Goal: Task Accomplishment & Management: Manage account settings

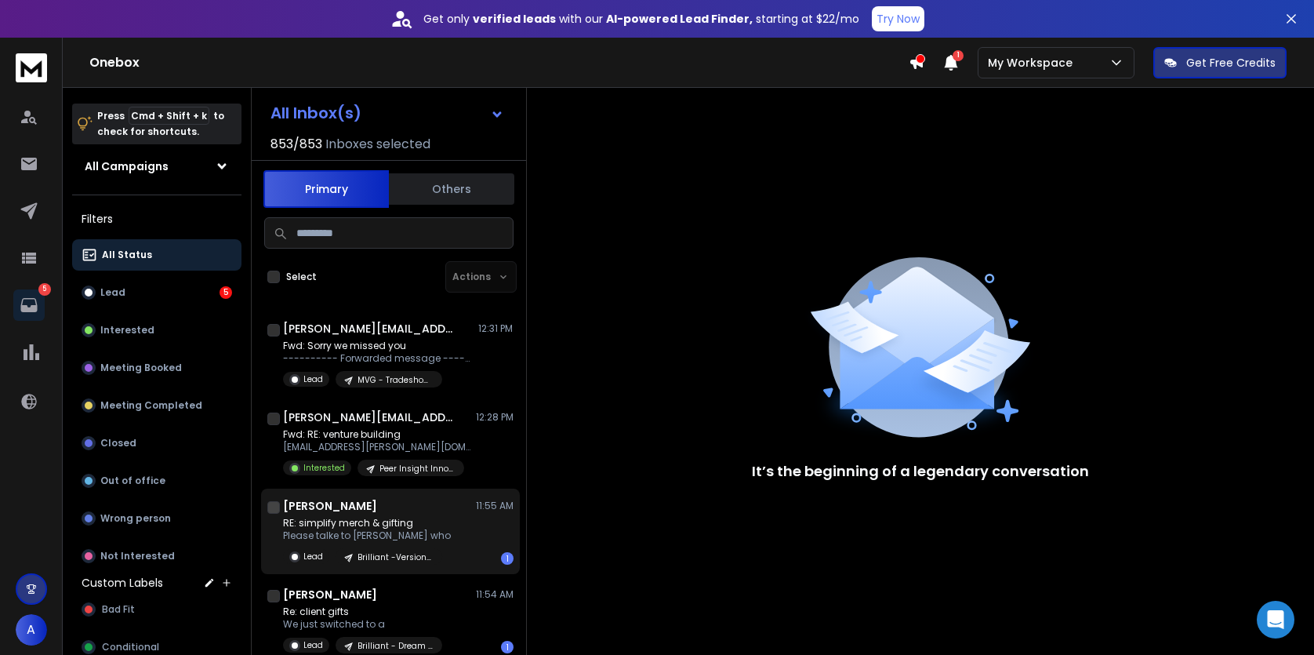
click at [407, 532] on p "Please talke to [PERSON_NAME] who" at bounding box center [367, 535] width 168 height 13
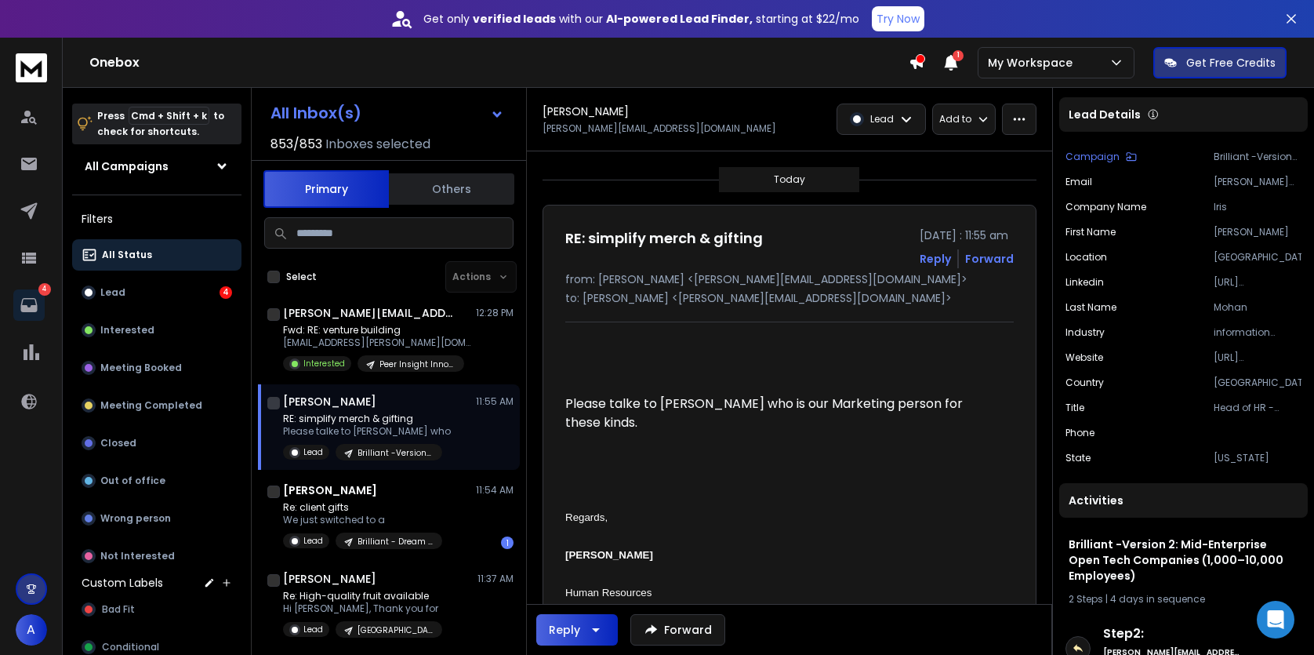
scroll to position [112, 0]
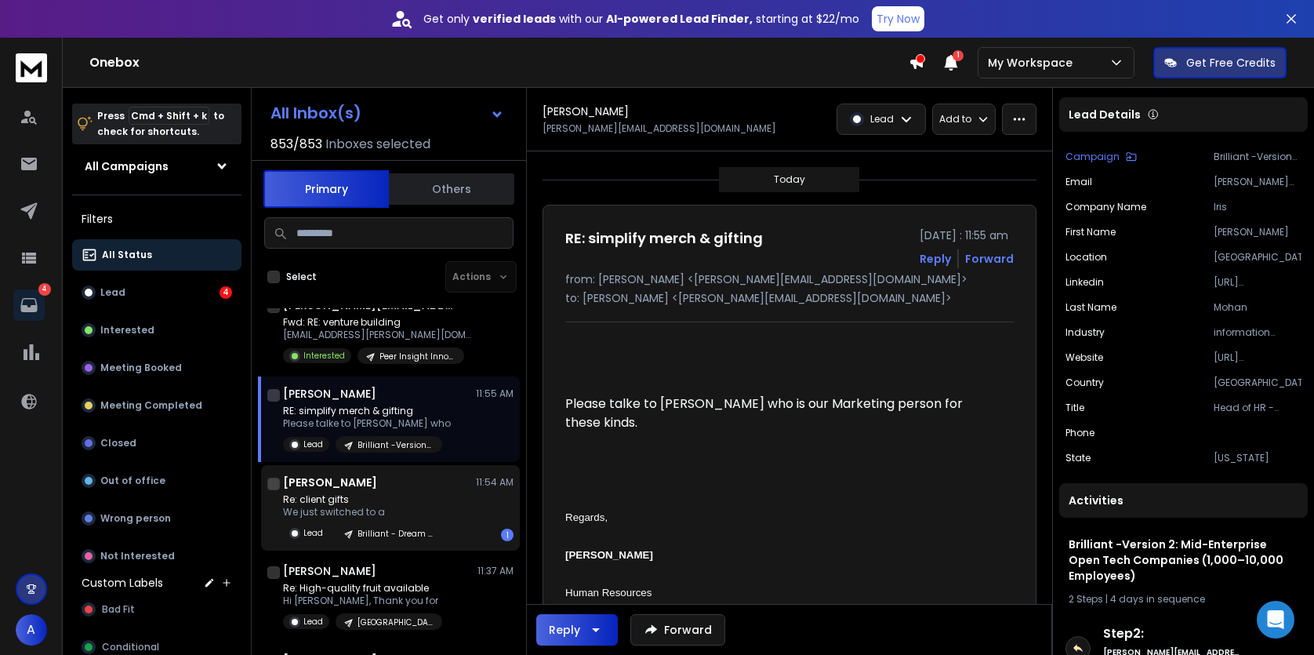
click at [360, 515] on p "We just switched to a" at bounding box center [362, 512] width 159 height 13
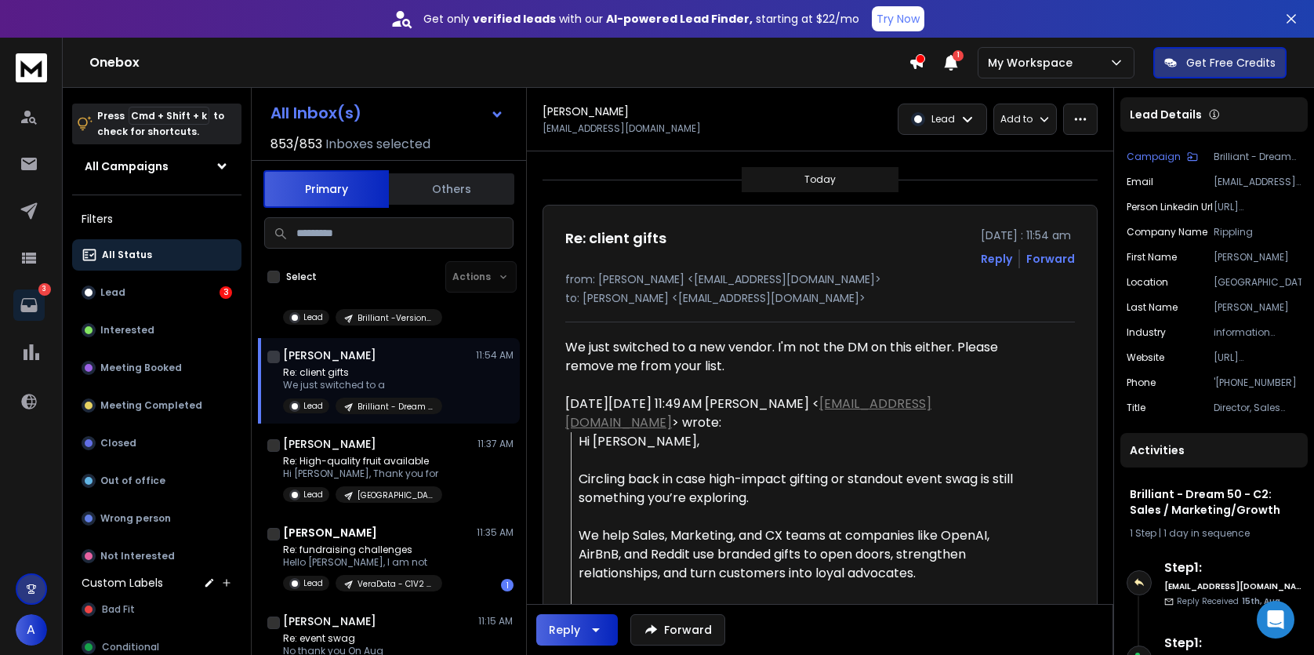
scroll to position [276, 0]
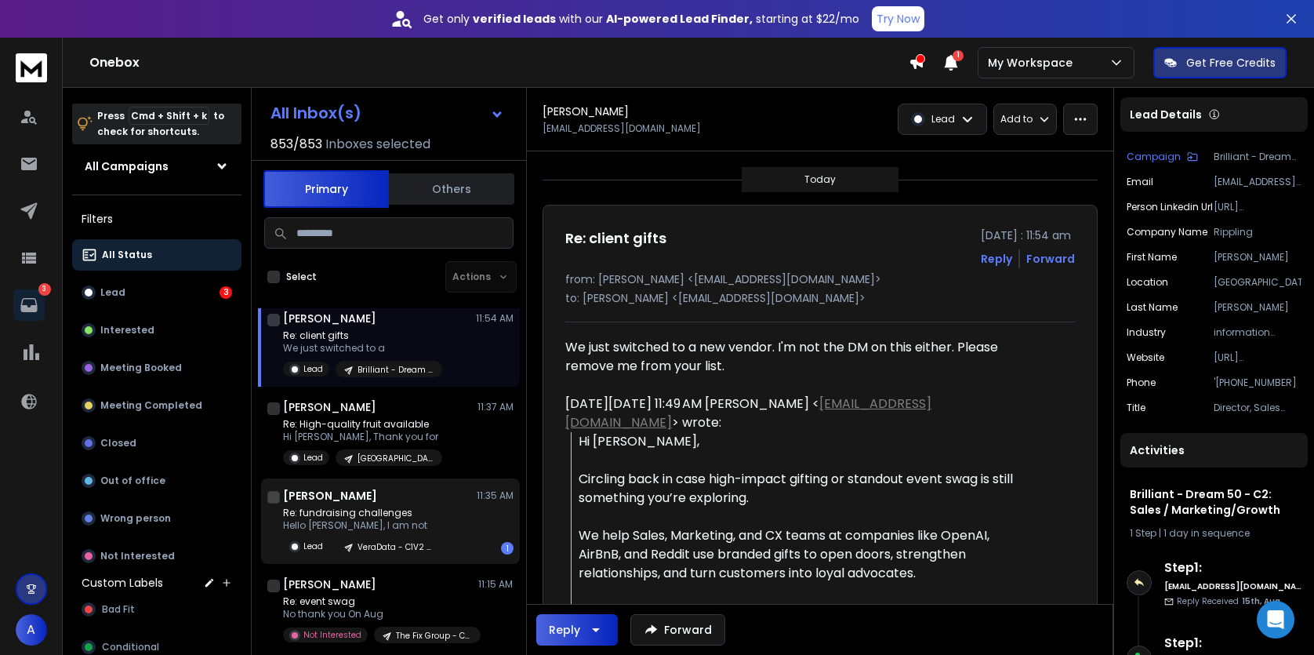
click at [437, 514] on p "Re: fundraising challenges" at bounding box center [362, 512] width 159 height 13
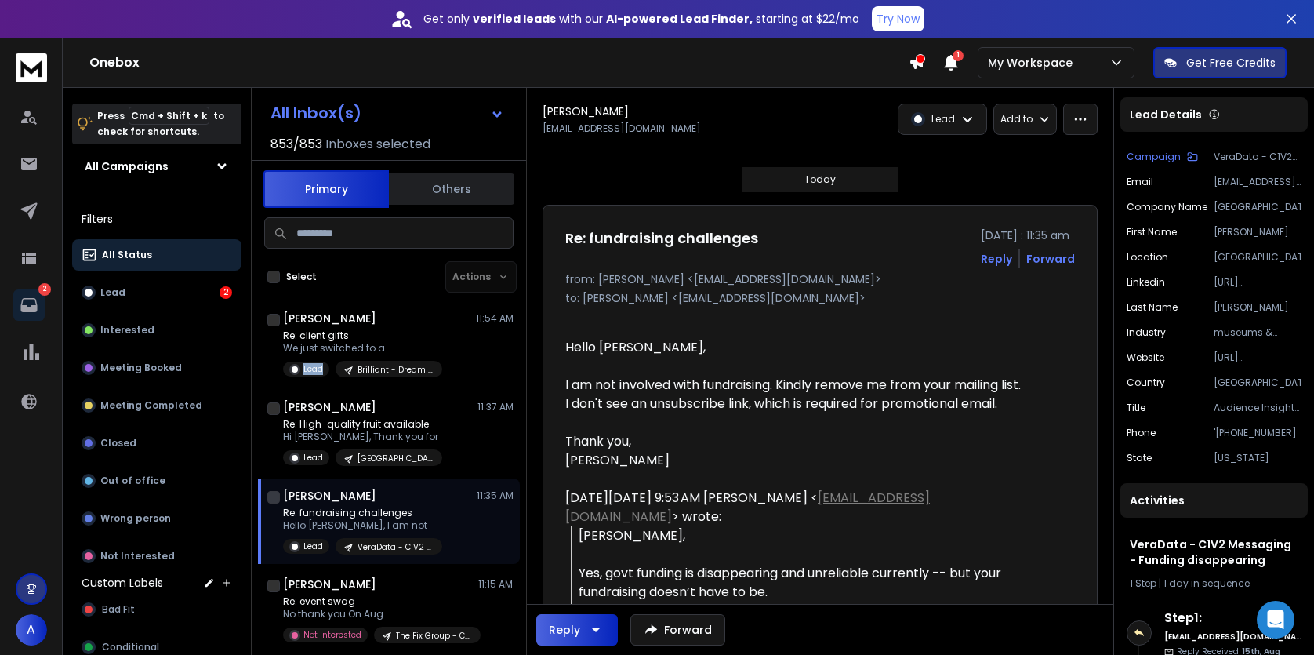
drag, startPoint x: 521, startPoint y: 344, endPoint x: 521, endPoint y: 358, distance: 14.1
click at [521, 358] on div "kerry@revboss.com 12:31 PM Fwd: Sorry we missed you ---------- Forwarded messag…" at bounding box center [389, 550] width 274 height 485
drag, startPoint x: 521, startPoint y: 354, endPoint x: 517, endPoint y: 369, distance: 16.0
click at [519, 375] on div "kerry@revboss.com 12:31 PM Fwd: Sorry we missed you ---------- Forwarded messag…" at bounding box center [389, 550] width 274 height 485
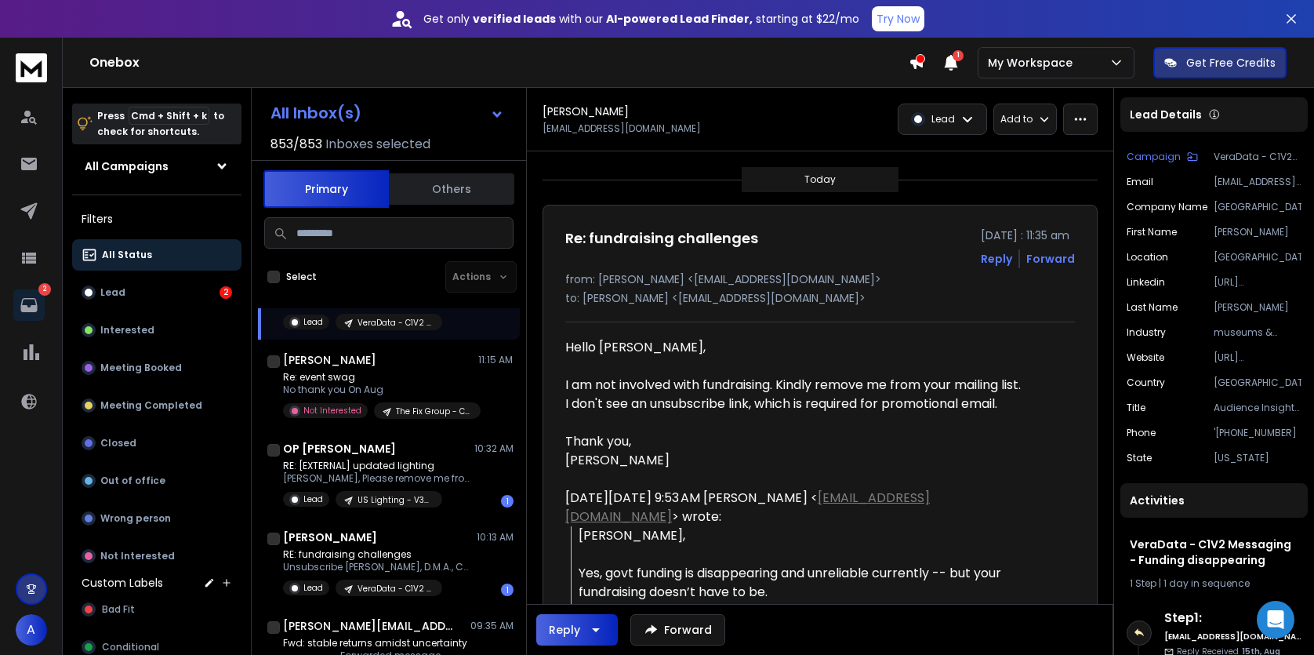
scroll to position [507, 0]
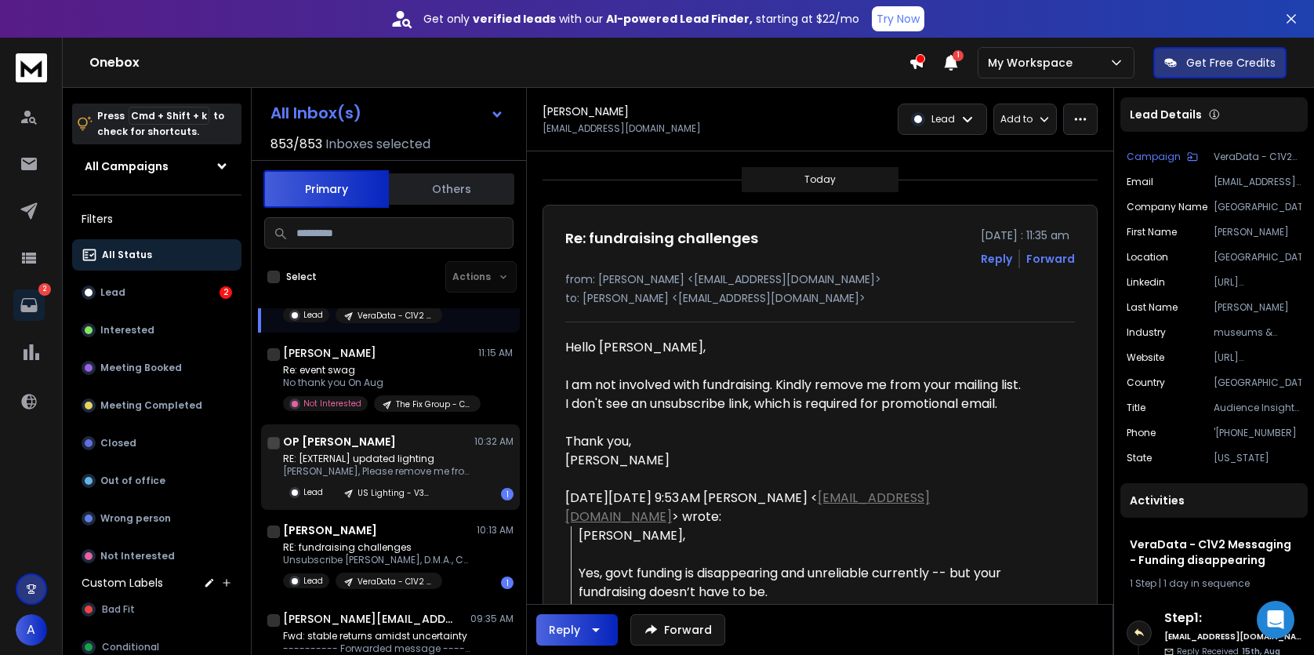
click at [405, 453] on p "RE: [EXTERNAL] updated lighting" at bounding box center [377, 458] width 188 height 13
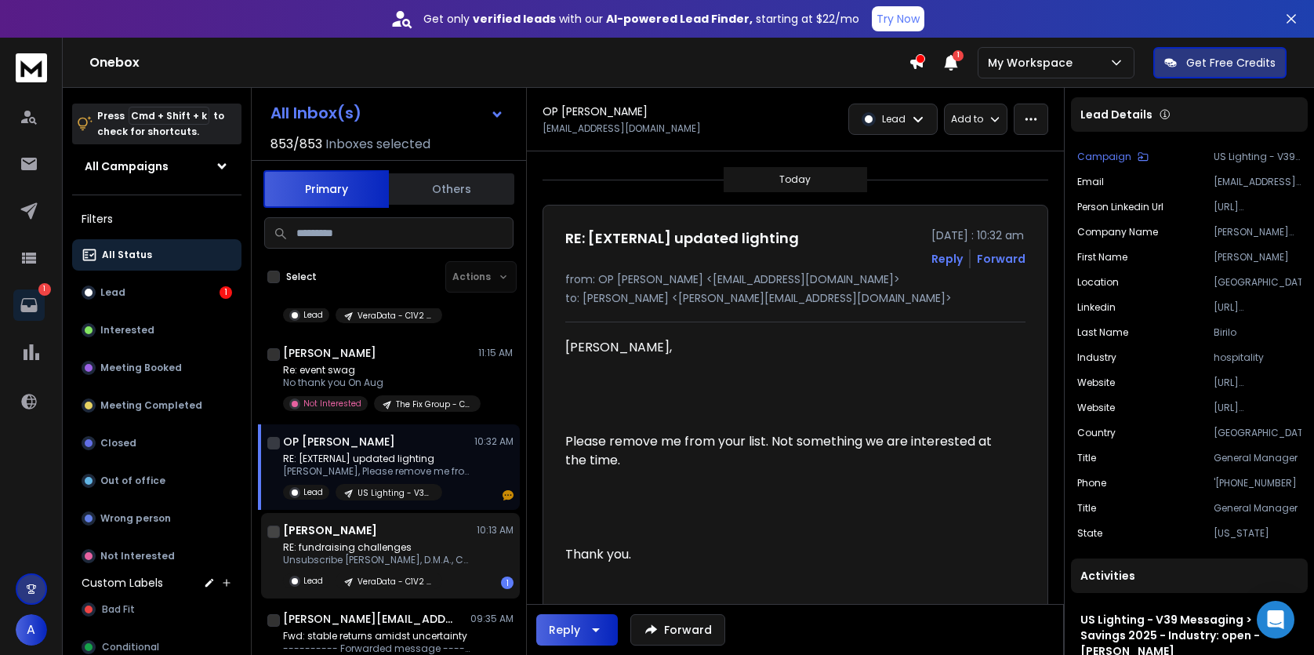
click at [407, 537] on div "McConnell 10:13 AM" at bounding box center [398, 530] width 230 height 16
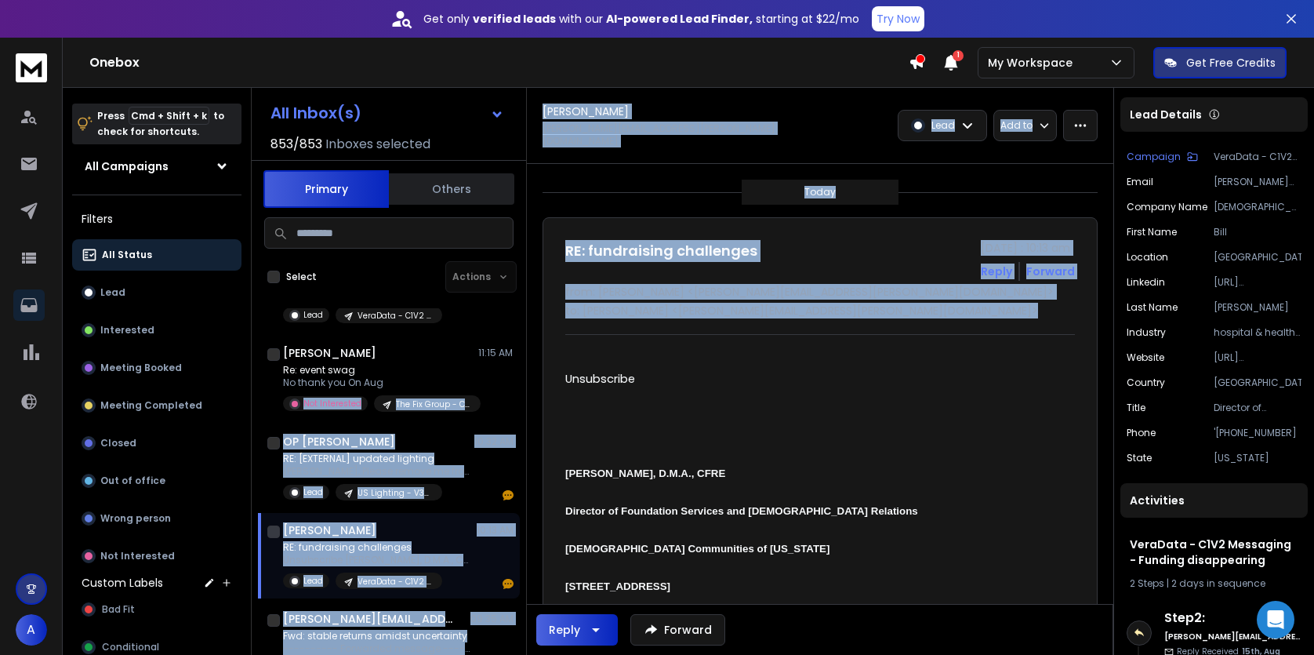
drag, startPoint x: 525, startPoint y: 379, endPoint x: 532, endPoint y: 326, distance: 53.0
click at [532, 323] on div "All Inbox(s) 853 / 853 Inboxes selected Primary Others Select Actions kerry@rev…" at bounding box center [782, 415] width 1063 height 655
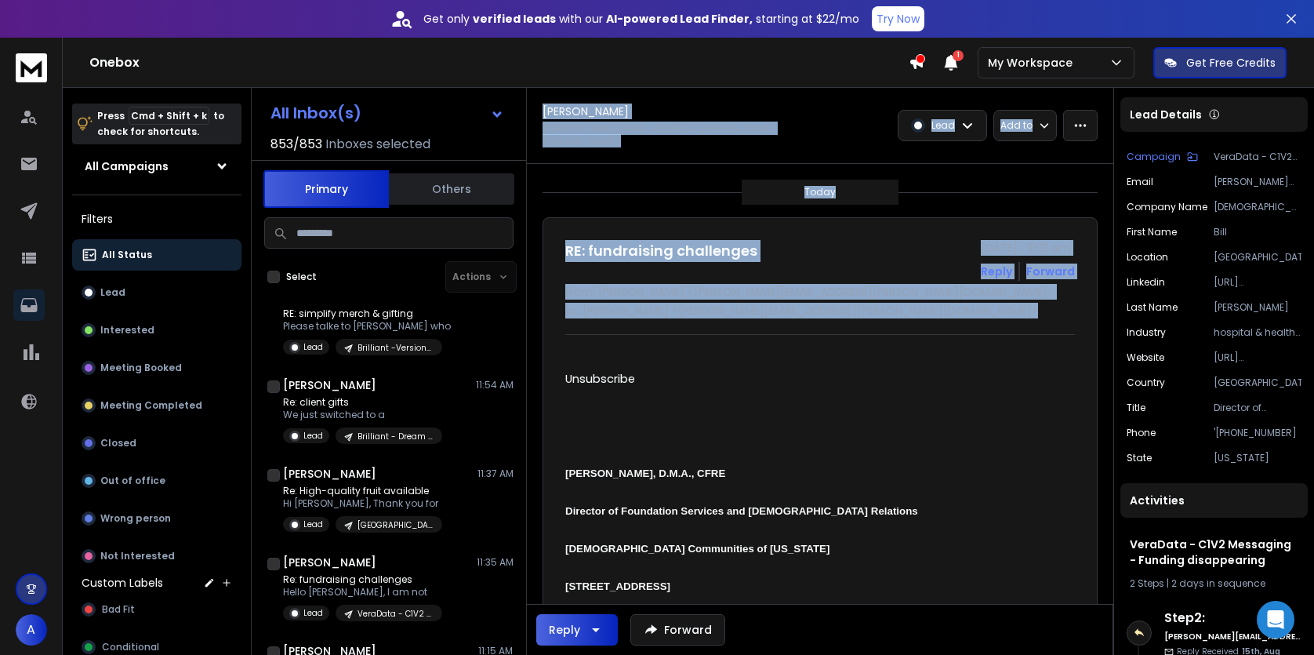
scroll to position [0, 0]
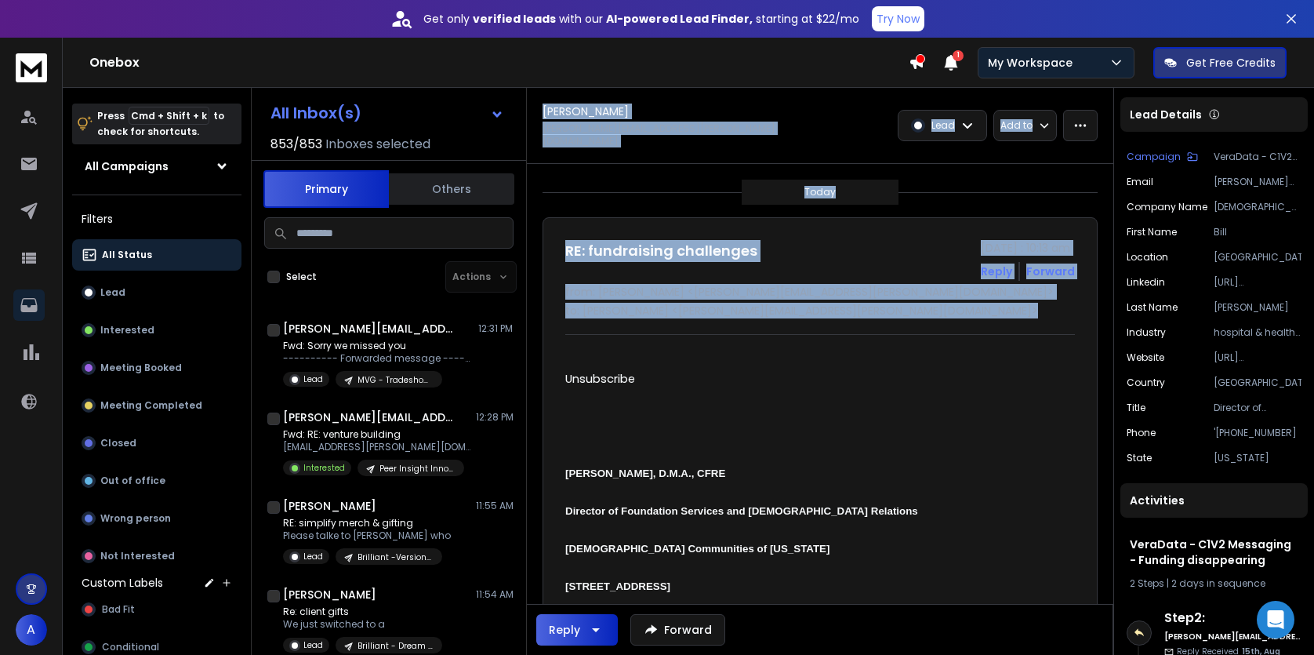
click at [1073, 67] on p "My Workspace" at bounding box center [1033, 63] width 91 height 16
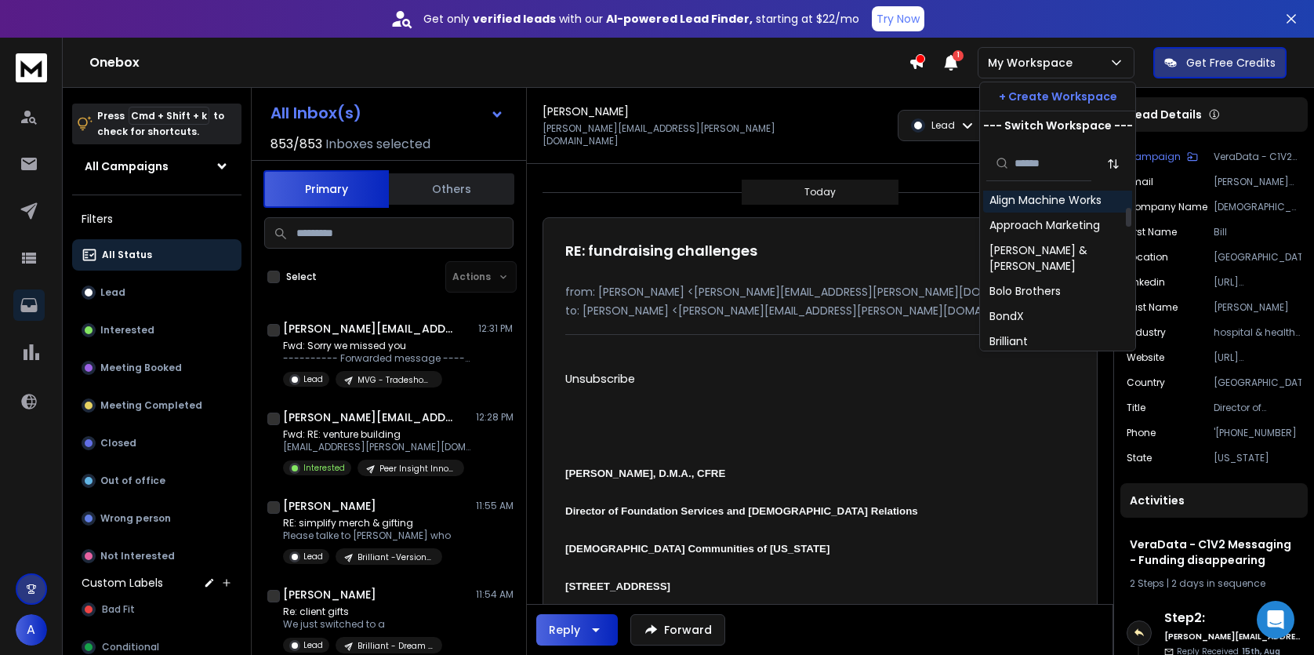
scroll to position [140, 0]
drag, startPoint x: 1127, startPoint y: 204, endPoint x: 1127, endPoint y: 221, distance: 17.2
click at [1127, 221] on div at bounding box center [1128, 217] width 5 height 19
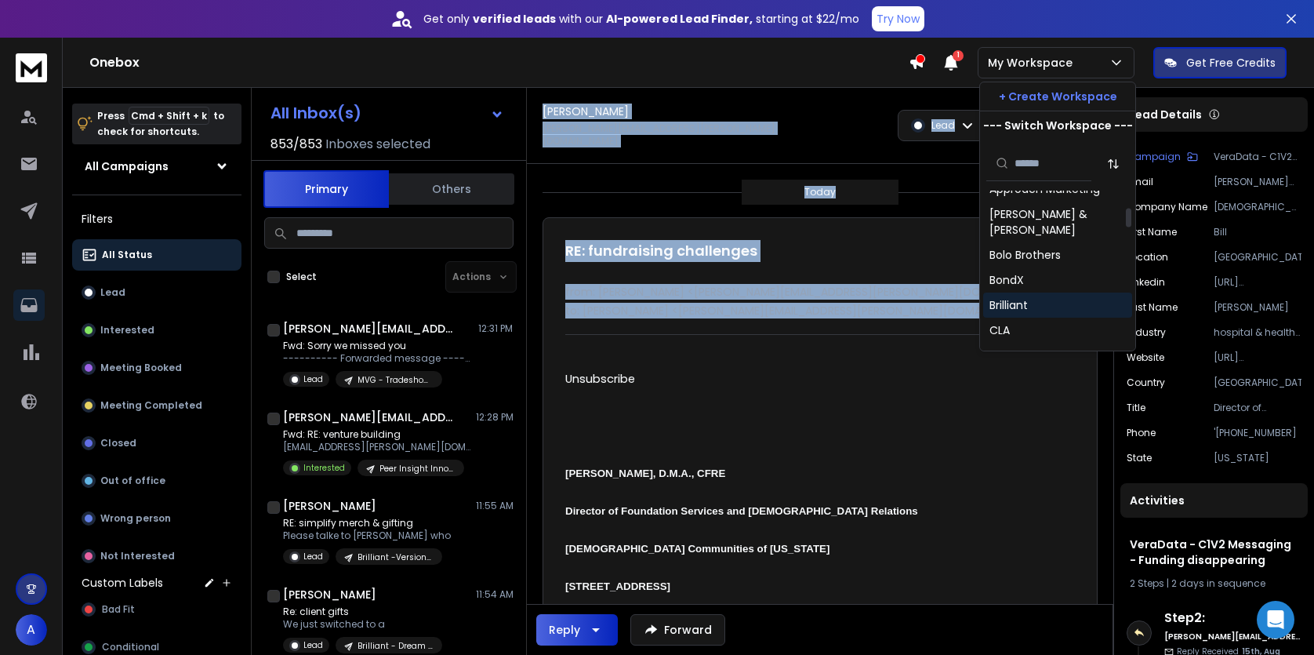
click at [1051, 292] on div "Brilliant" at bounding box center [1057, 304] width 149 height 25
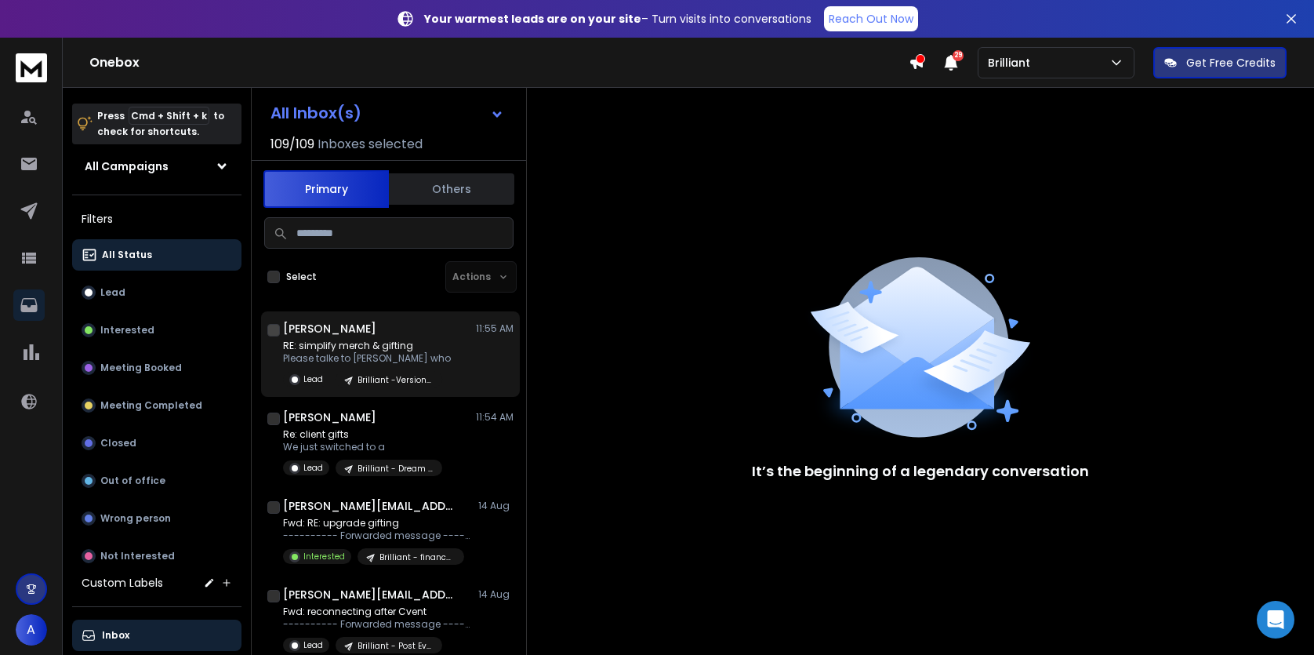
click at [359, 343] on p "RE: simplify merch & gifting" at bounding box center [367, 345] width 168 height 13
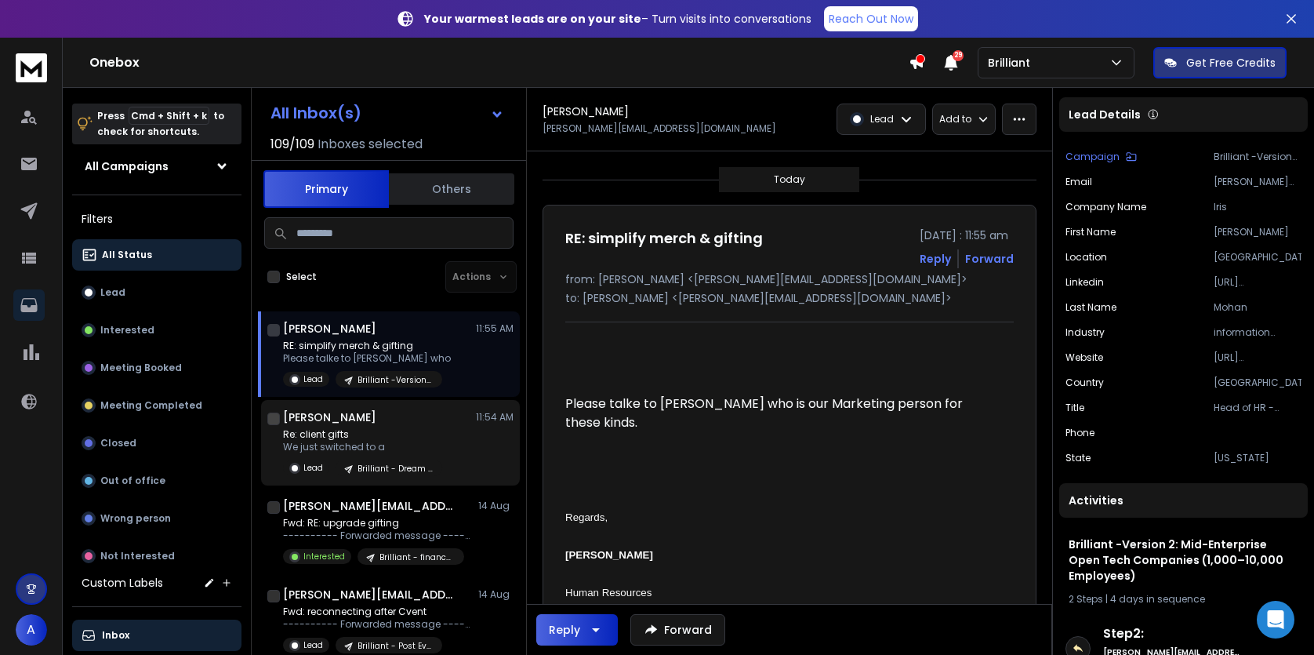
click at [333, 433] on p "Re: client gifts" at bounding box center [362, 434] width 159 height 13
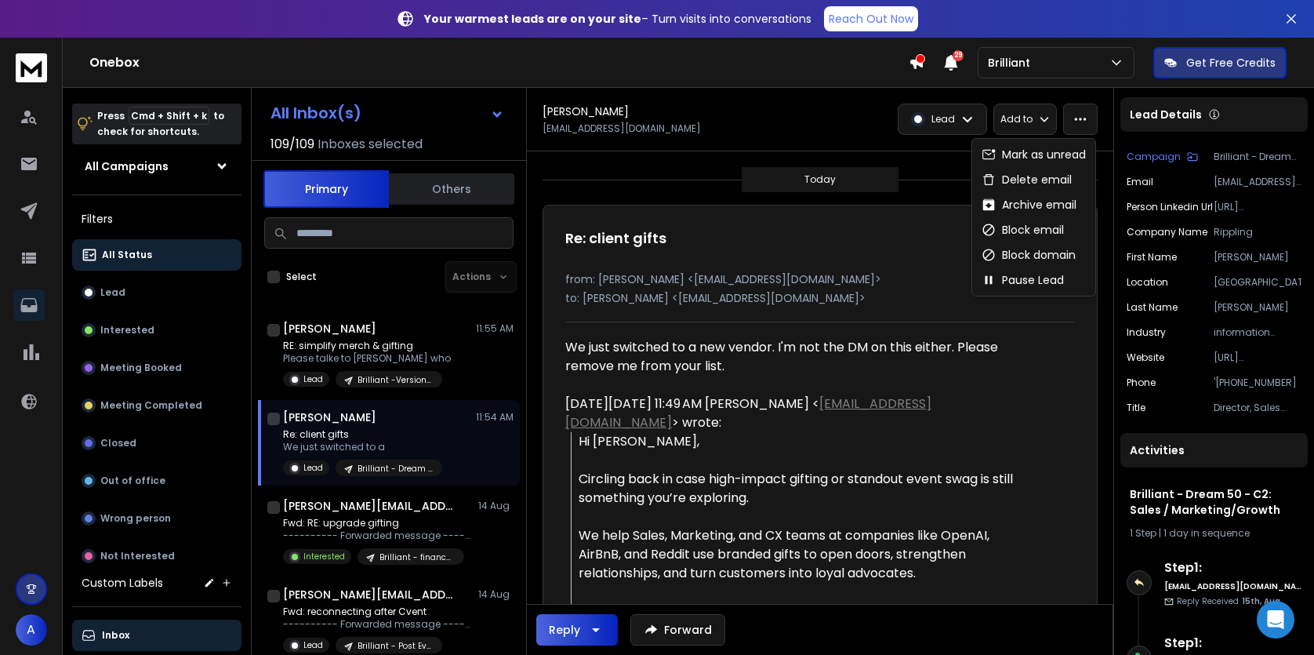
click at [1079, 122] on icon "button" at bounding box center [1080, 119] width 14 height 14
click at [1052, 231] on div "Block email" at bounding box center [1023, 230] width 82 height 16
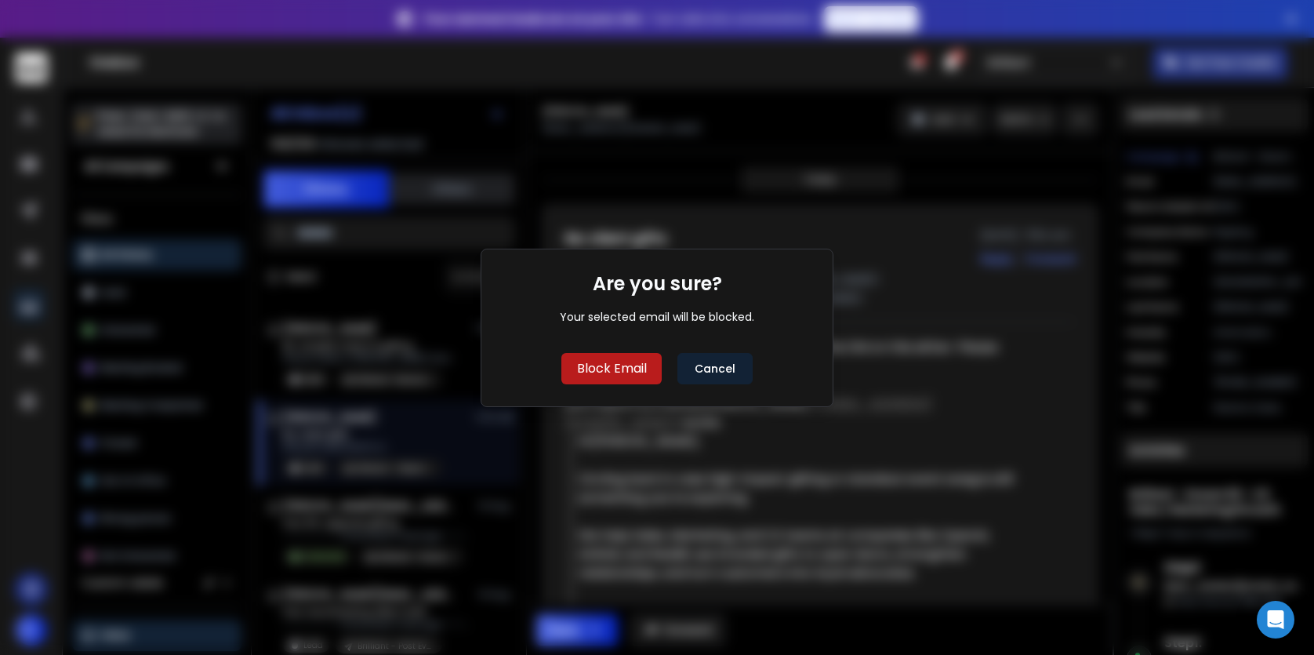
click at [607, 368] on button "Block Email" at bounding box center [611, 368] width 100 height 31
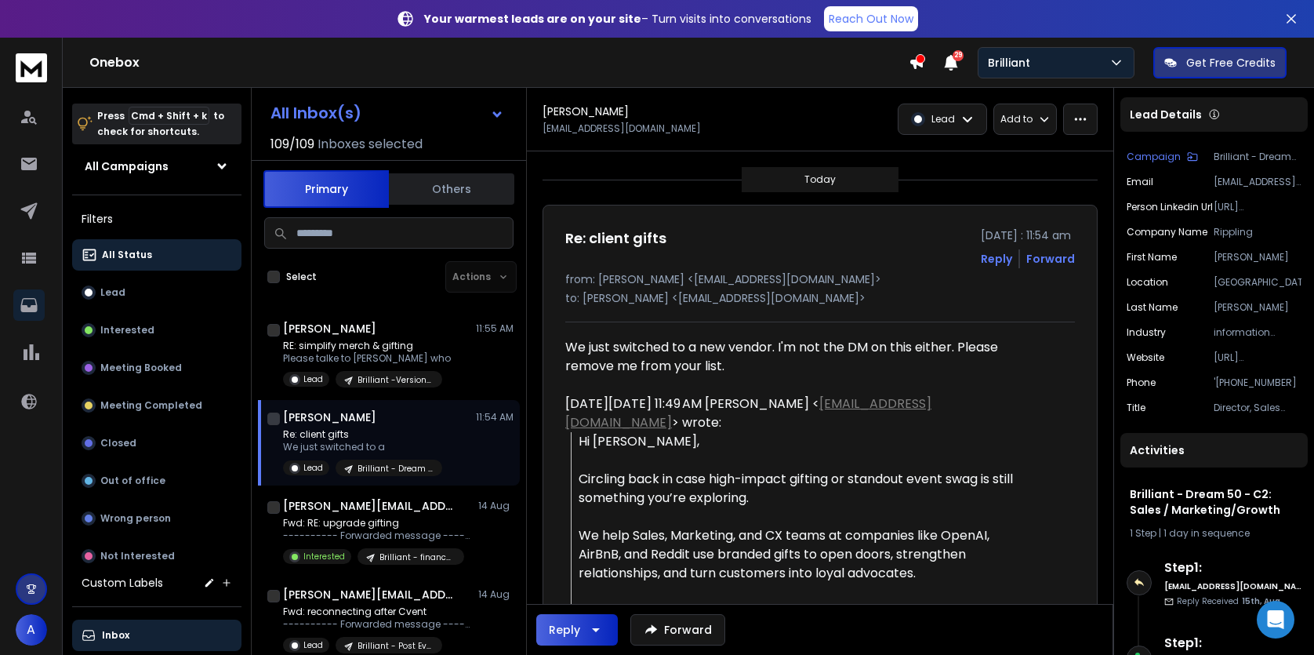
click at [1066, 60] on div "Brilliant" at bounding box center [1056, 63] width 136 height 16
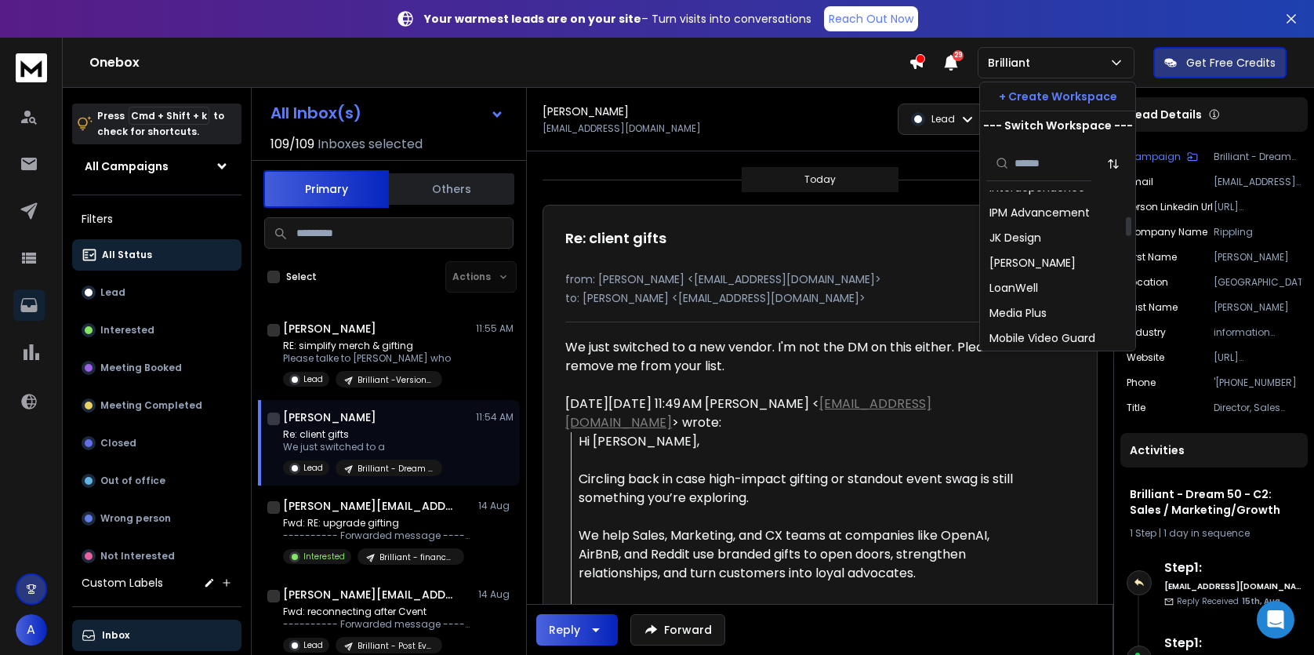
scroll to position [1135, 0]
drag, startPoint x: 1129, startPoint y: 201, endPoint x: 1141, endPoint y: 385, distance: 183.8
click at [1131, 347] on div at bounding box center [1128, 337] width 5 height 19
click at [1036, 343] on div "VeraData" at bounding box center [1015, 351] width 52 height 16
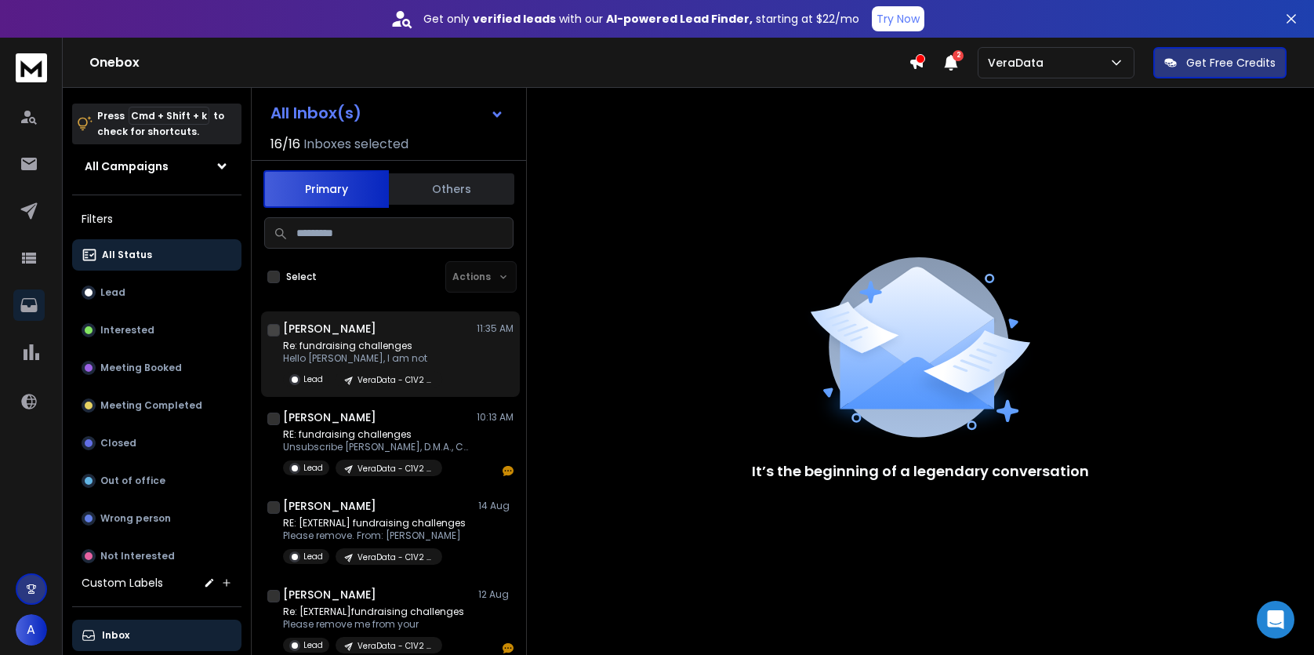
click at [410, 346] on p "Re: fundraising challenges" at bounding box center [362, 345] width 159 height 13
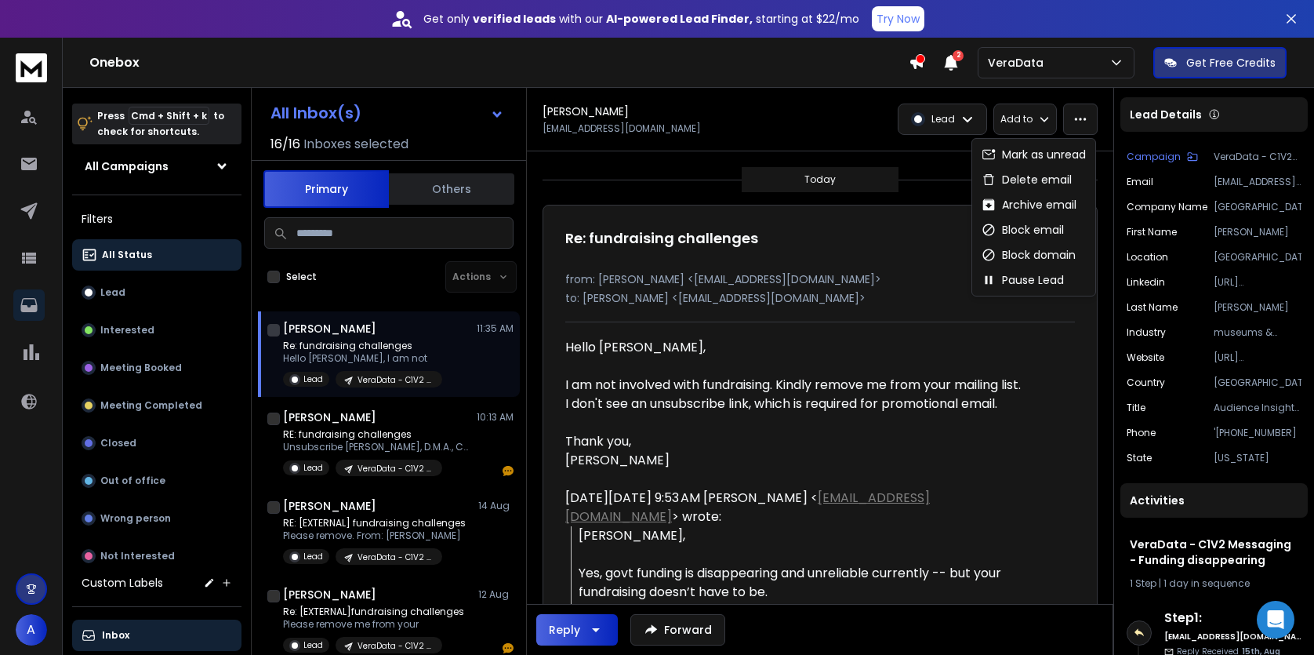
click at [1076, 122] on icon "button" at bounding box center [1080, 119] width 14 height 14
click at [1040, 228] on div "Block email" at bounding box center [1023, 230] width 82 height 16
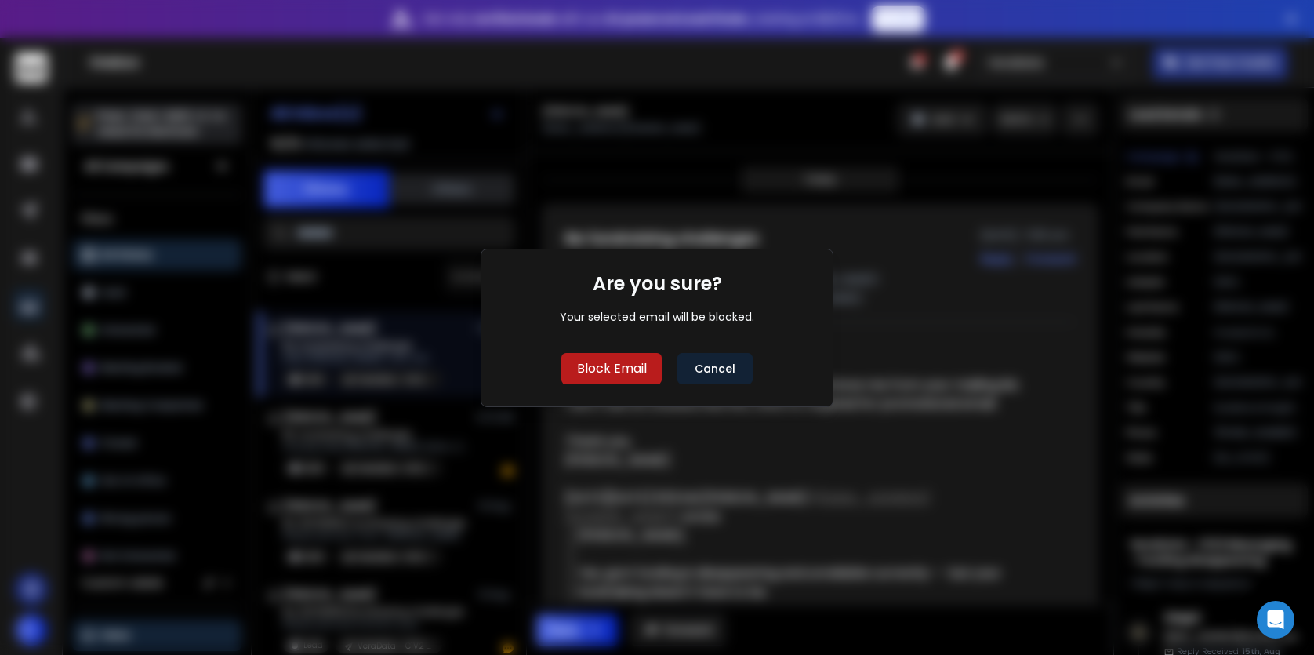
click at [612, 371] on button "Block Email" at bounding box center [611, 368] width 100 height 31
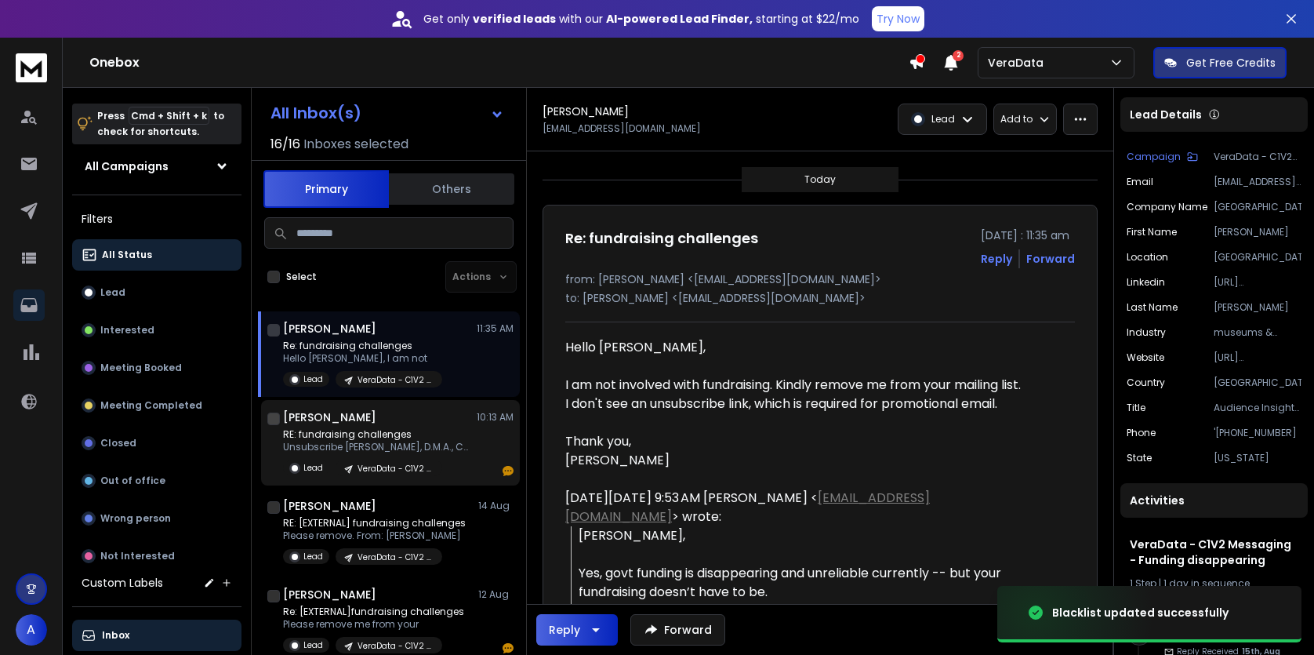
click at [432, 452] on p "Unsubscribe [PERSON_NAME], D.M.A., CFRE" at bounding box center [377, 447] width 188 height 13
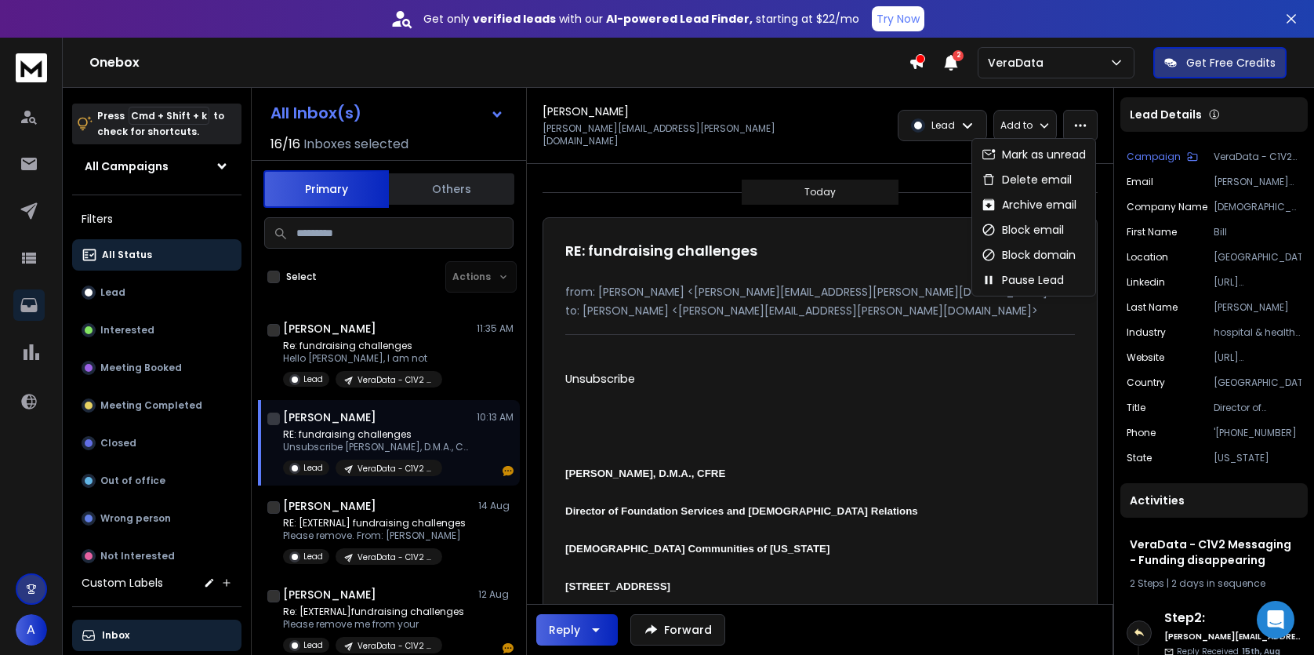
click at [1082, 118] on icon "button" at bounding box center [1080, 125] width 14 height 14
click at [1045, 235] on div "Block email" at bounding box center [1023, 230] width 82 height 16
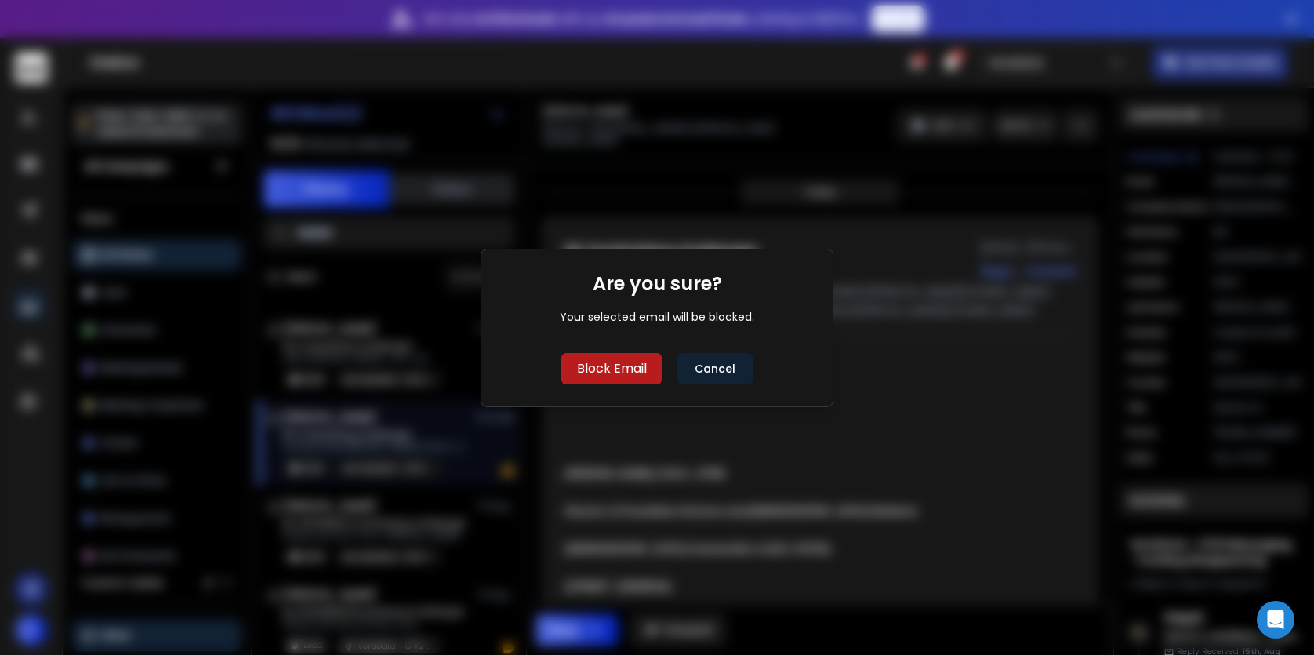
click at [632, 361] on button "Block Email" at bounding box center [611, 368] width 100 height 31
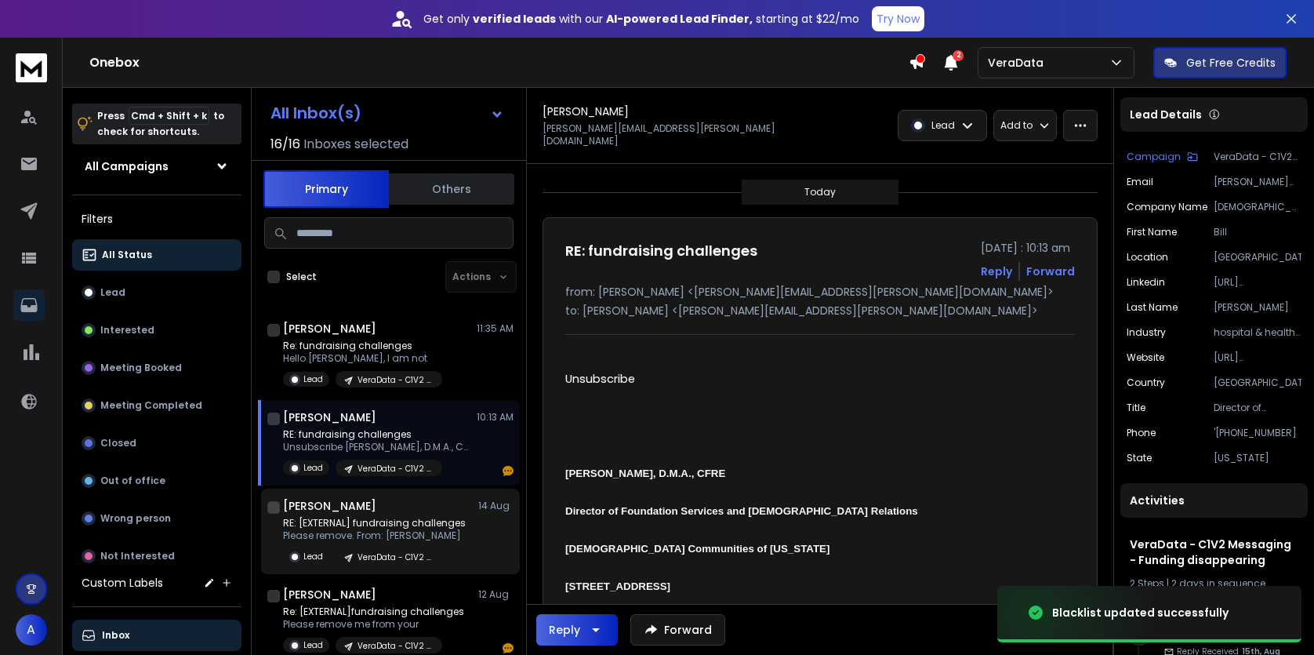
click at [382, 546] on div "RE: [EXTERNAL] fundraising challenges Please remove. From: Todd Schulte Lead Ve…" at bounding box center [374, 541] width 183 height 48
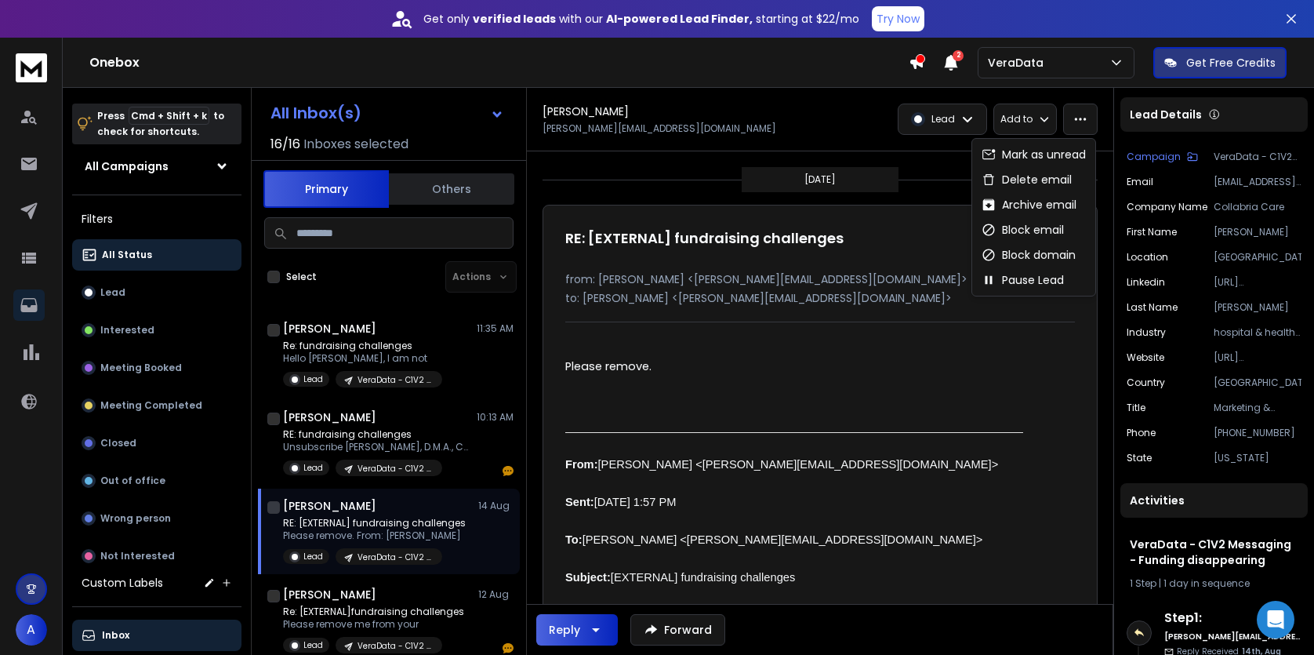
click at [1086, 123] on icon "button" at bounding box center [1080, 119] width 14 height 14
click at [1022, 230] on div "Block email" at bounding box center [1023, 230] width 82 height 16
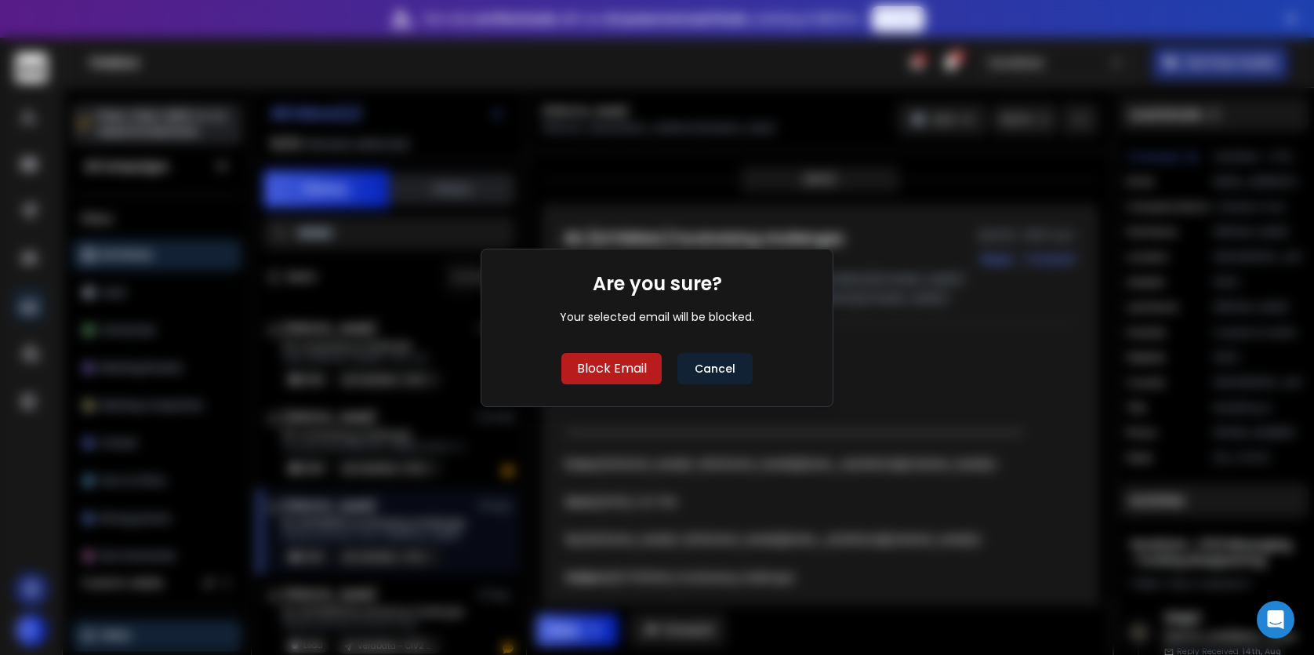
click at [599, 369] on button "Block Email" at bounding box center [611, 368] width 100 height 31
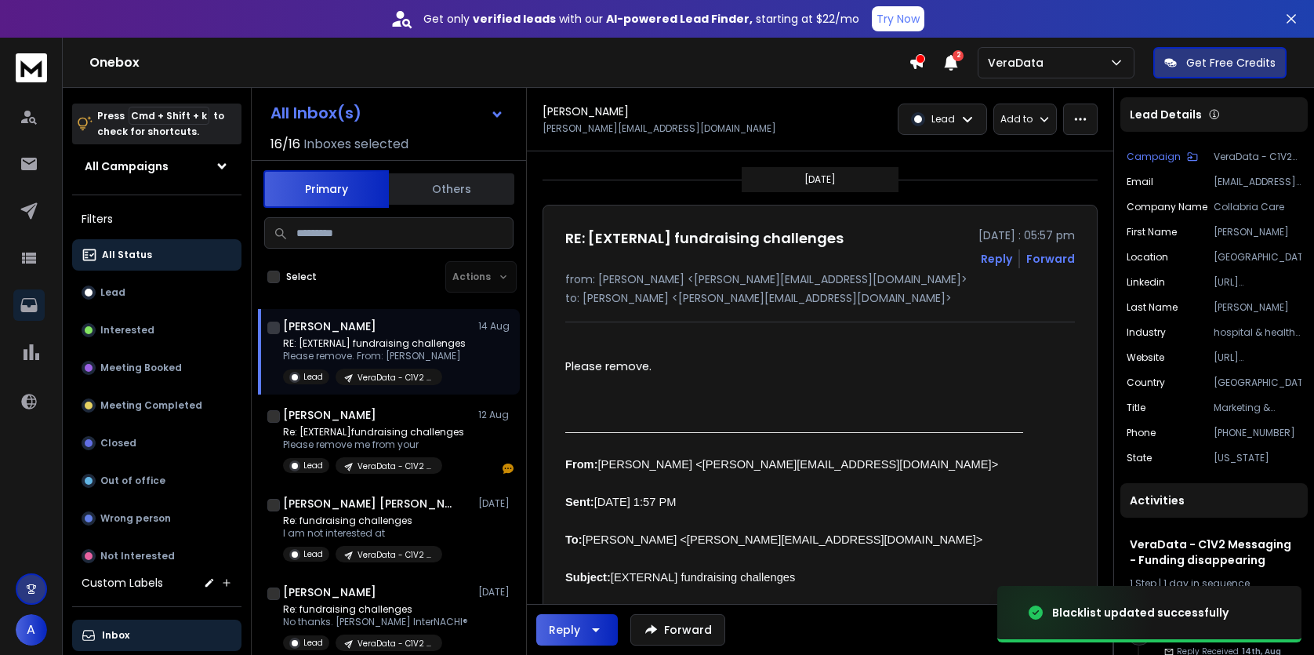
scroll to position [187, 0]
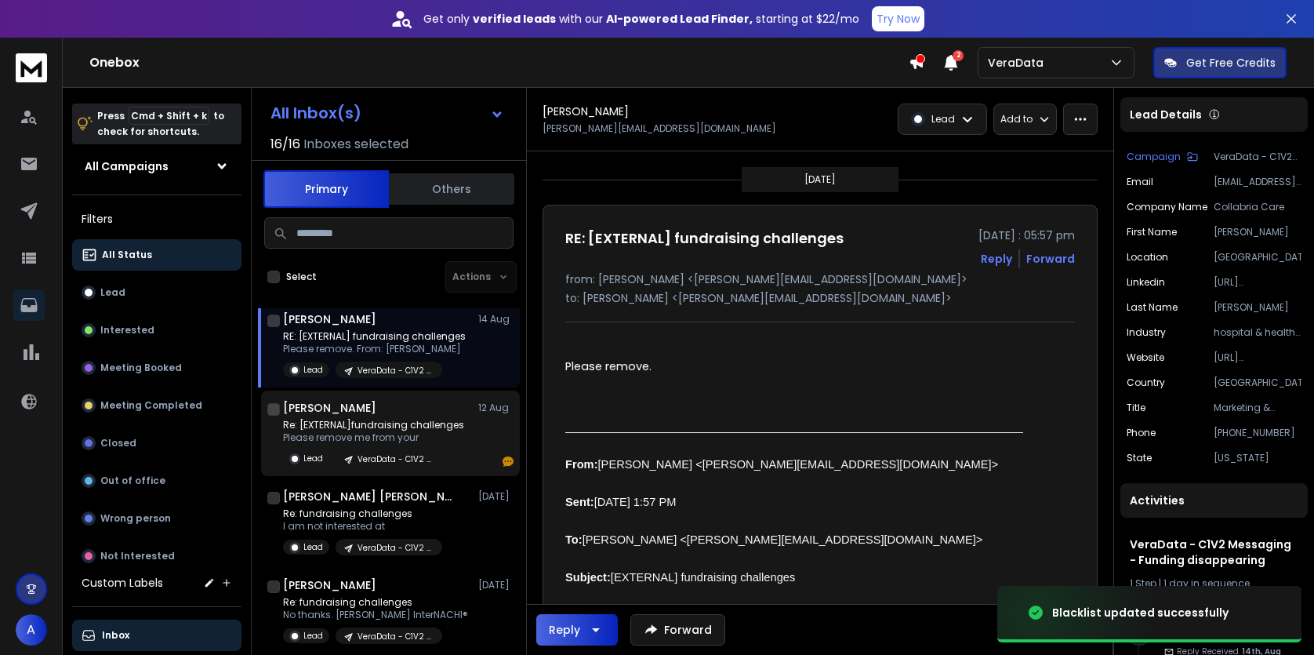
click at [453, 413] on div "Dana Hotra 12 Aug" at bounding box center [398, 408] width 230 height 16
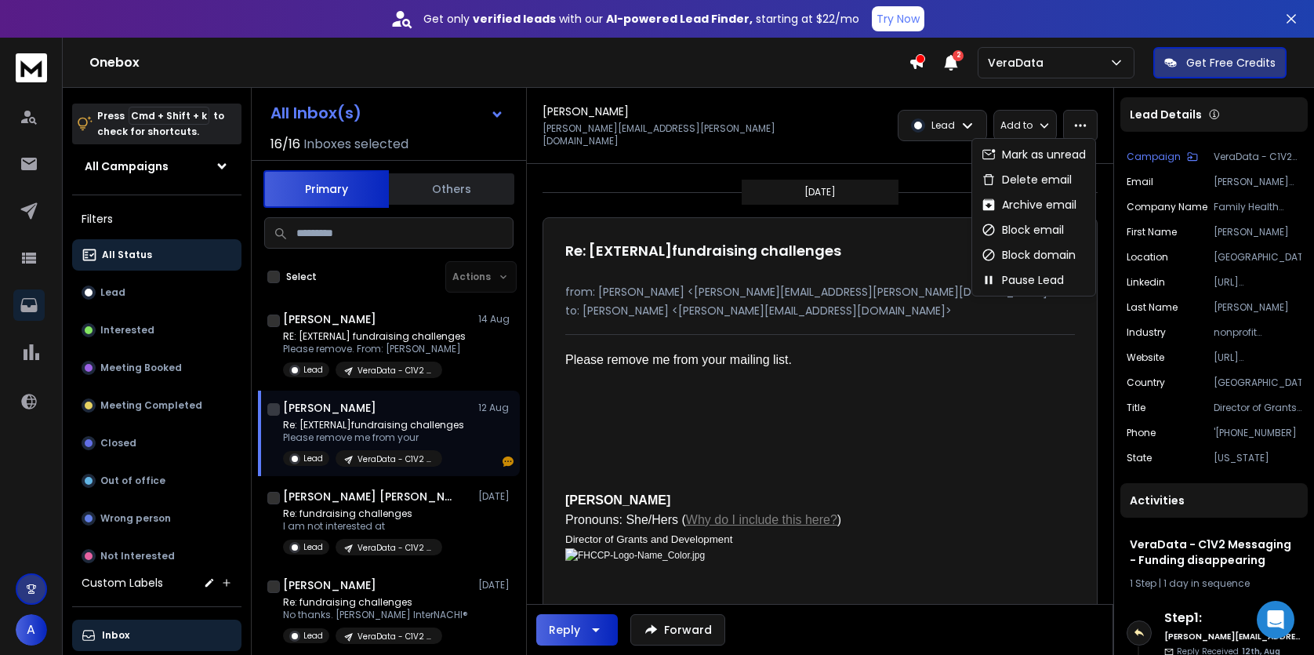
click at [1081, 124] on icon "button" at bounding box center [1080, 125] width 14 height 14
click at [1038, 236] on div "Block email" at bounding box center [1023, 230] width 82 height 16
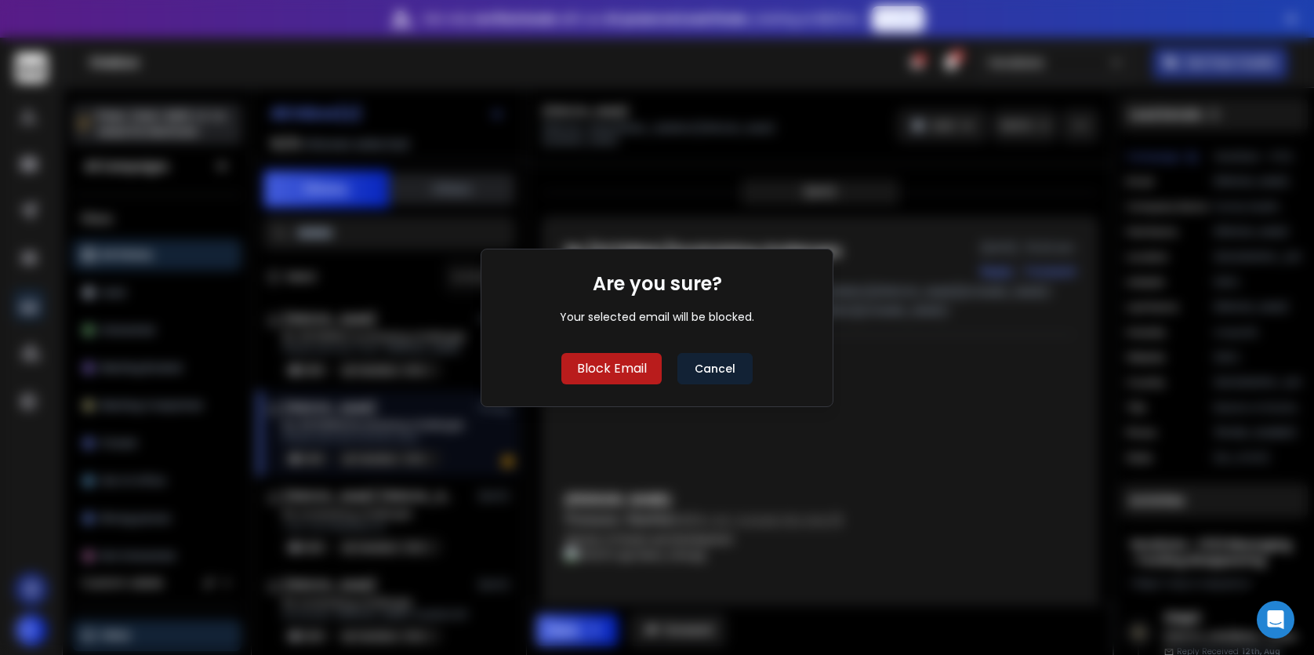
click at [646, 372] on button "Block Email" at bounding box center [611, 368] width 100 height 31
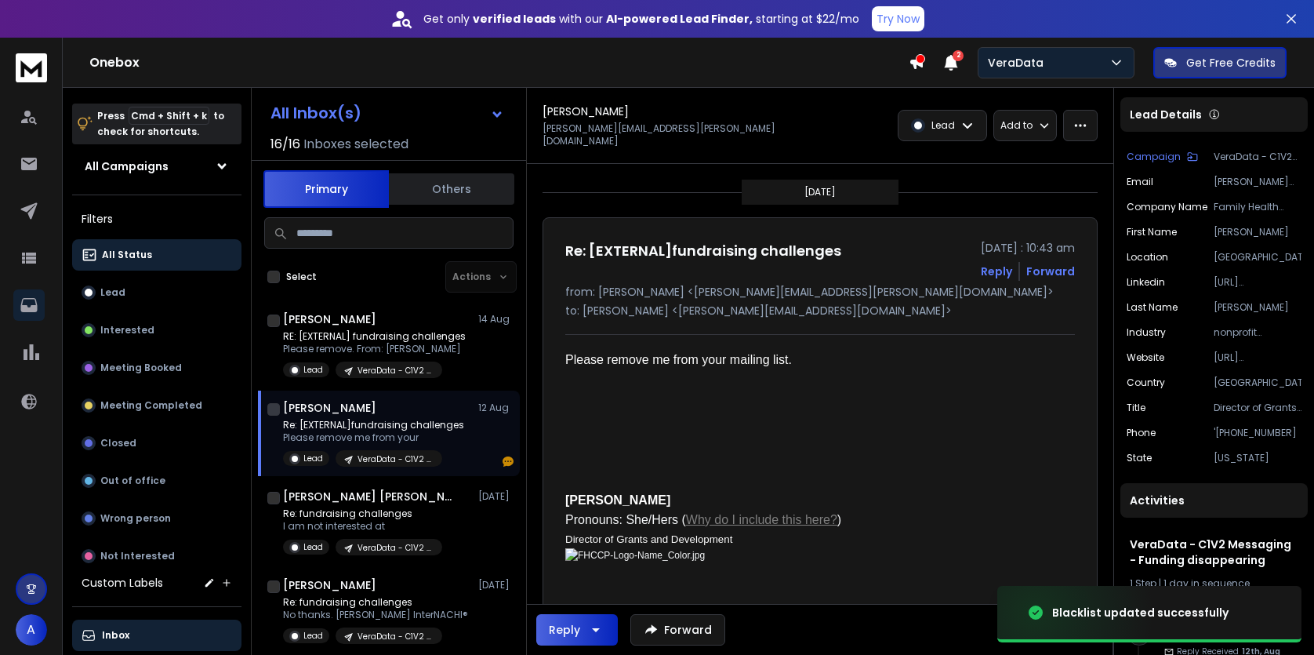
click at [1052, 66] on div "VeraData" at bounding box center [1056, 63] width 136 height 16
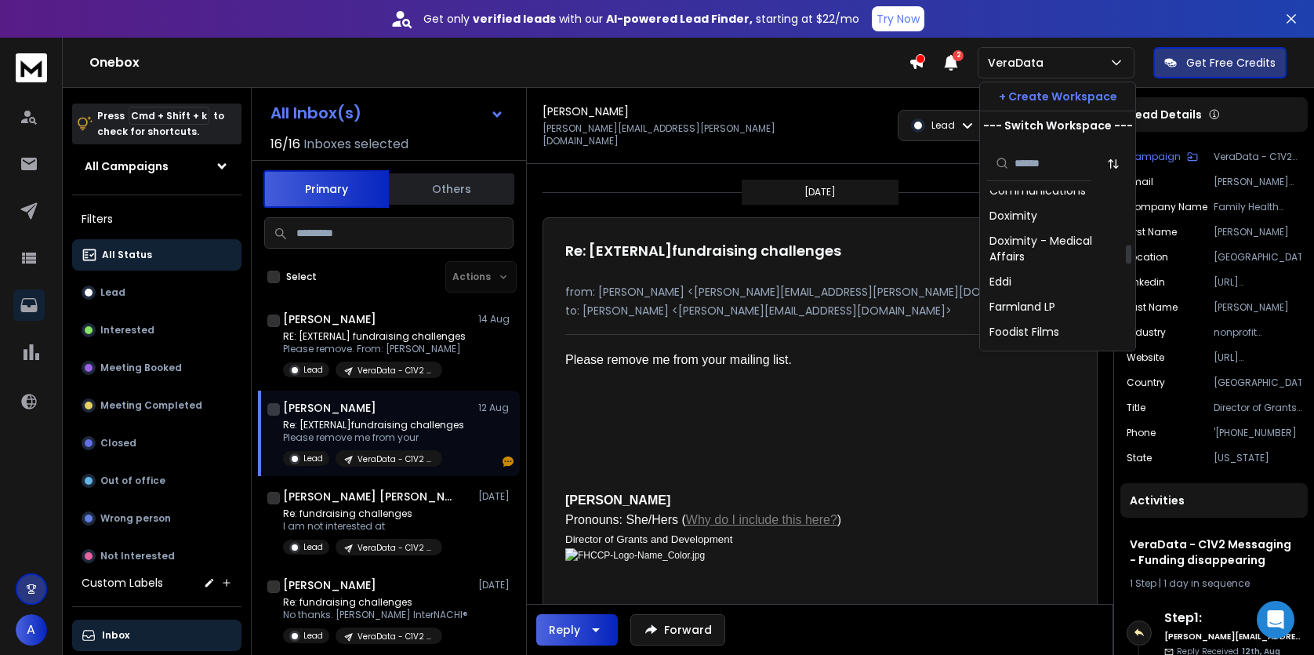
scroll to position [423, 0]
drag, startPoint x: 1130, startPoint y: 203, endPoint x: 1148, endPoint y: 253, distance: 53.3
click at [1131, 253] on div at bounding box center [1128, 251] width 5 height 19
click at [1054, 255] on div "Doximity - Medical Affairs" at bounding box center [1057, 270] width 136 height 31
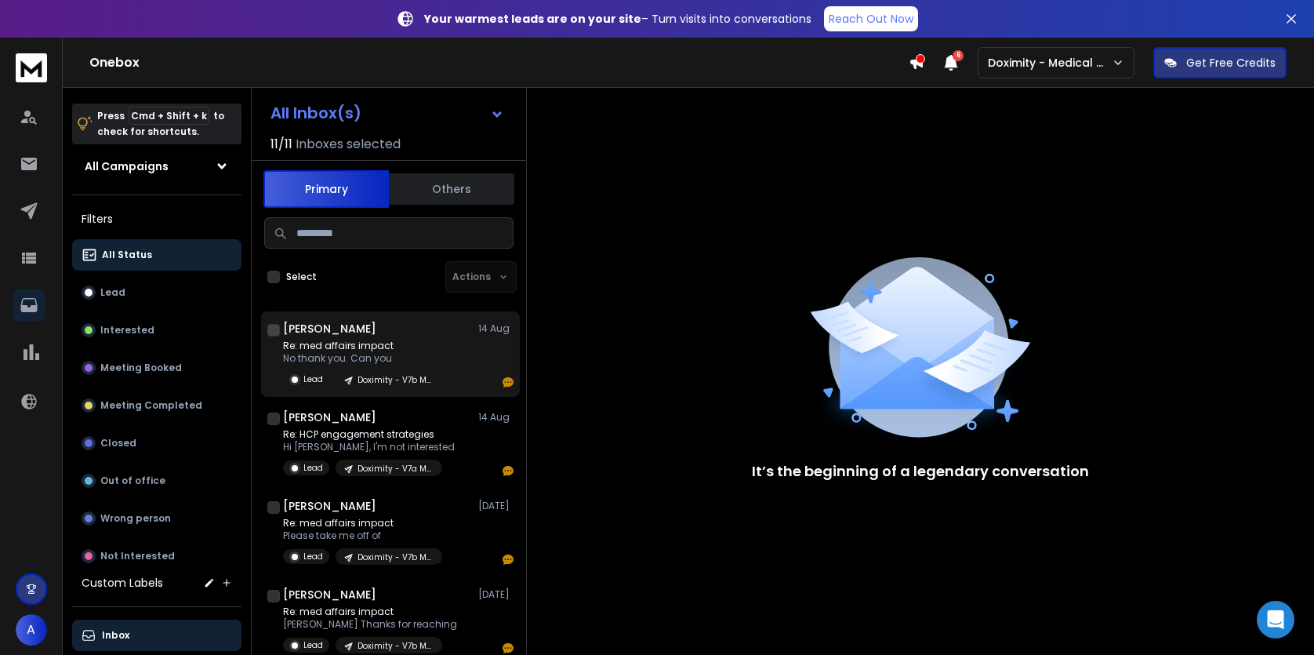
click at [387, 338] on div "Matthew Meisler 14 Aug Re: med affairs impact No thank you. Can you Lead Doximi…" at bounding box center [398, 354] width 230 height 67
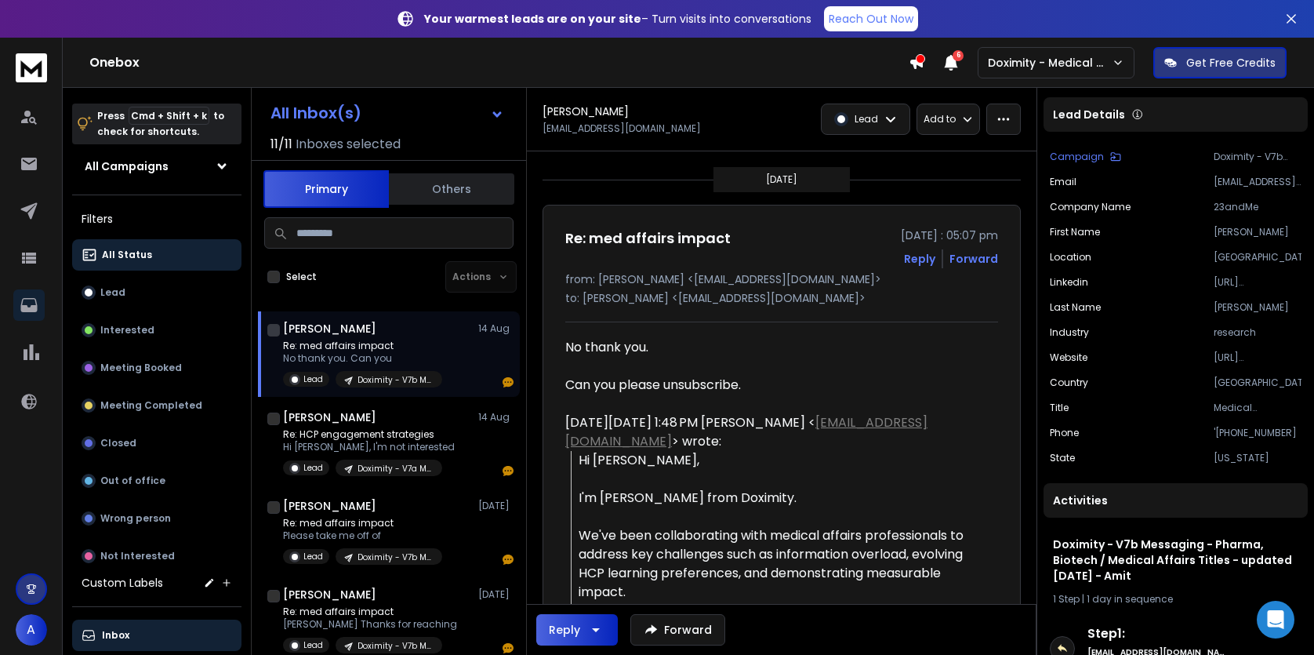
click at [1011, 125] on icon "button" at bounding box center [1003, 119] width 14 height 14
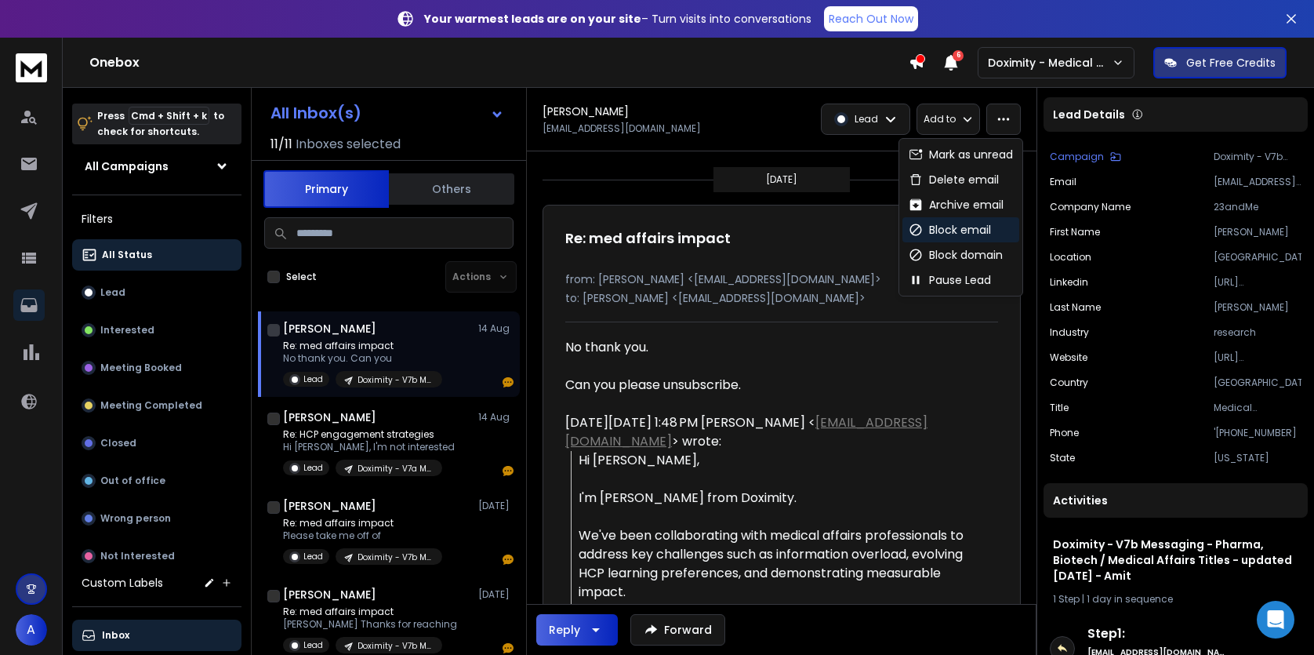
click at [964, 234] on div "Block email" at bounding box center [950, 230] width 82 height 16
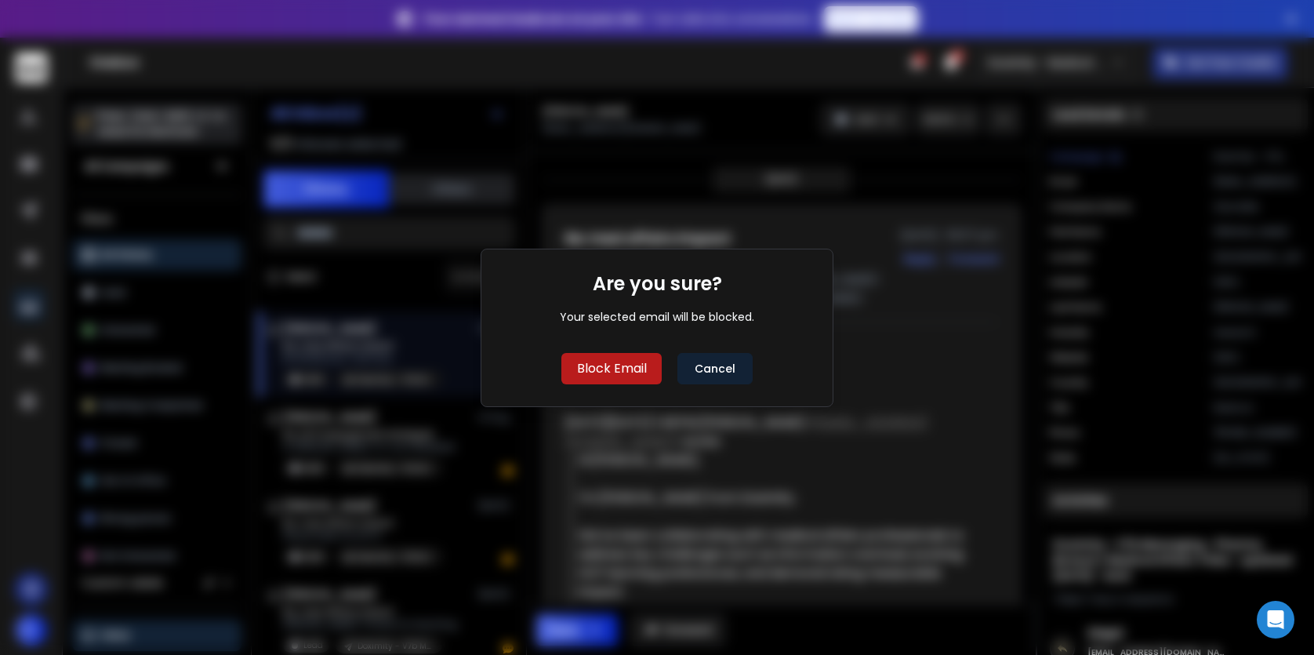
click at [611, 370] on button "Block Email" at bounding box center [611, 368] width 100 height 31
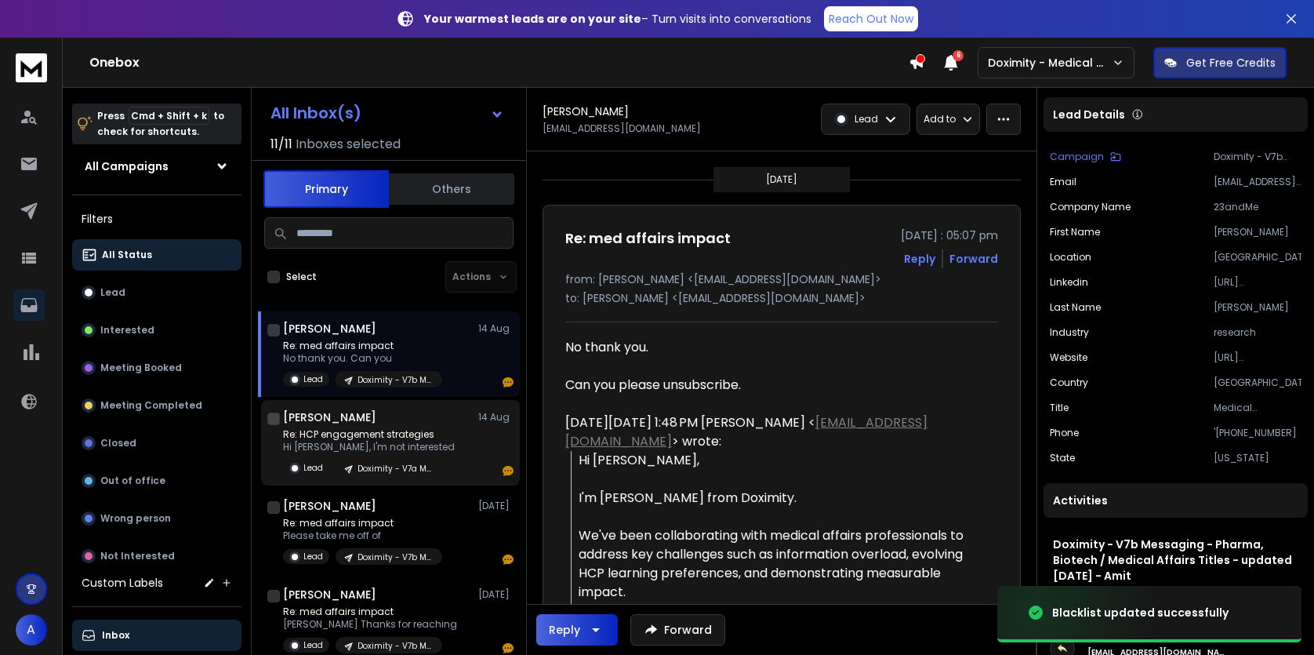
click at [416, 425] on div "Raymond Meng 14 Aug Re: HCP engagement strategies Hi Amit, I'm not interested L…" at bounding box center [398, 442] width 230 height 67
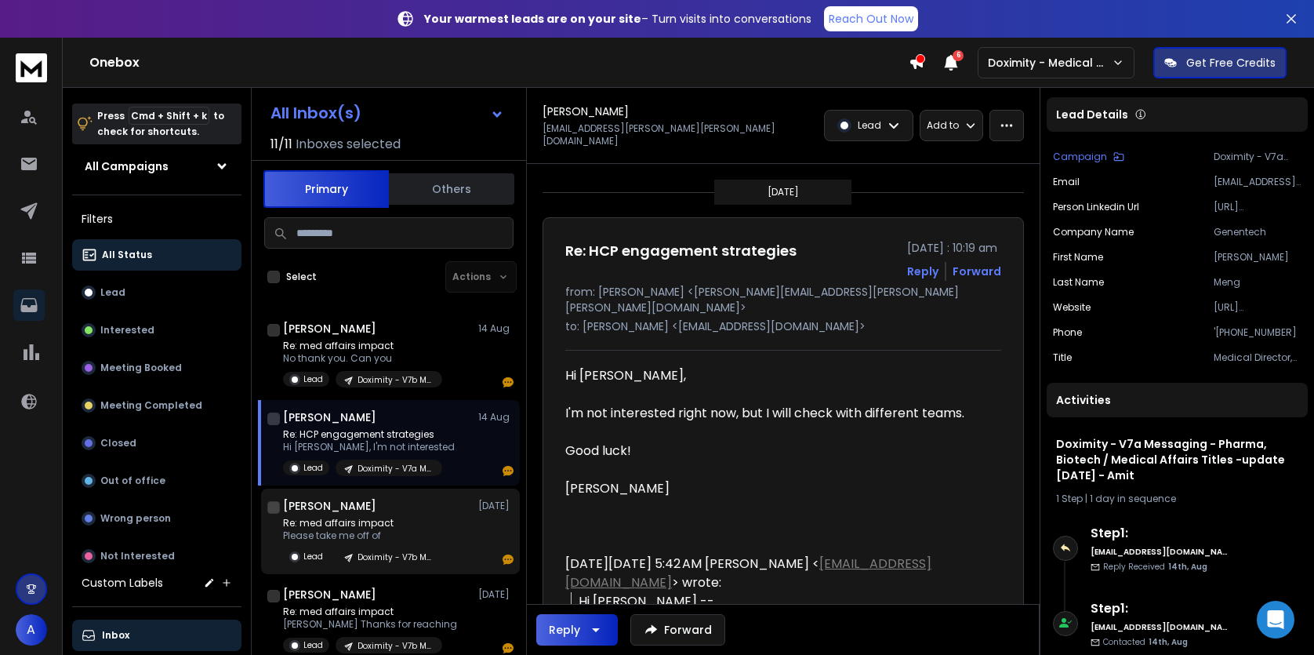
click at [408, 546] on div "Re: med affairs impact Please take me off of Lead Doximity - V7b Messaging - Ph…" at bounding box center [362, 541] width 159 height 48
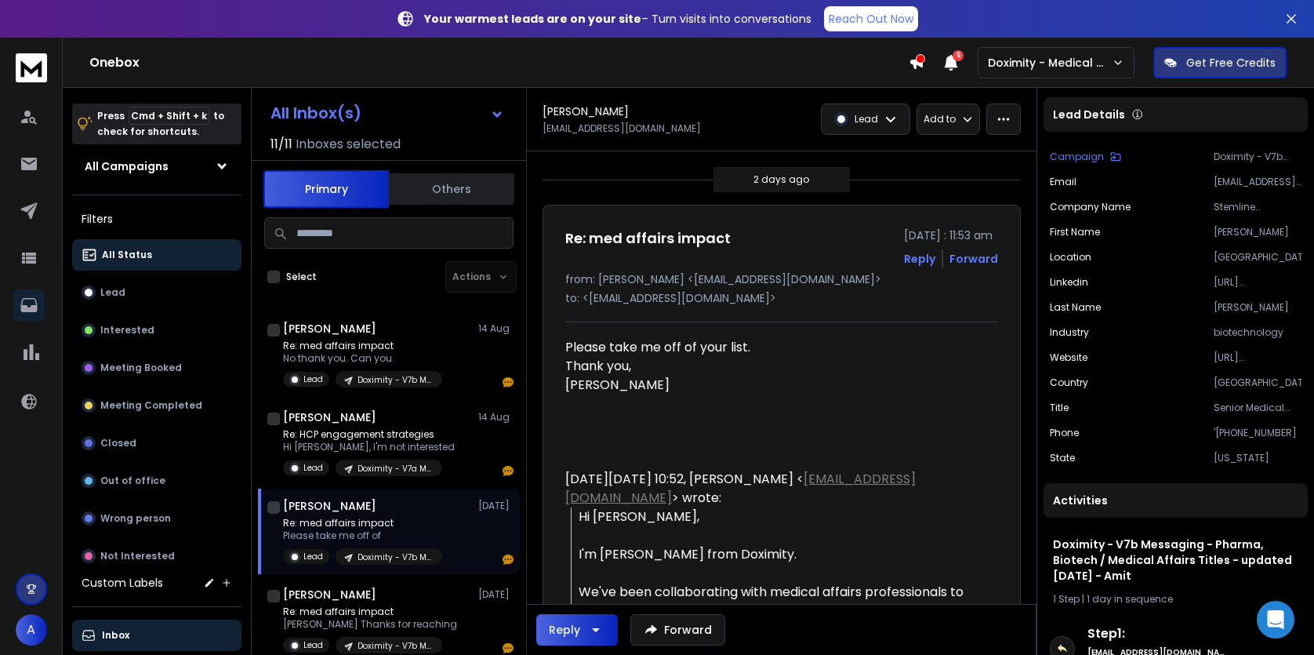
click at [1011, 122] on icon "button" at bounding box center [1003, 119] width 14 height 14
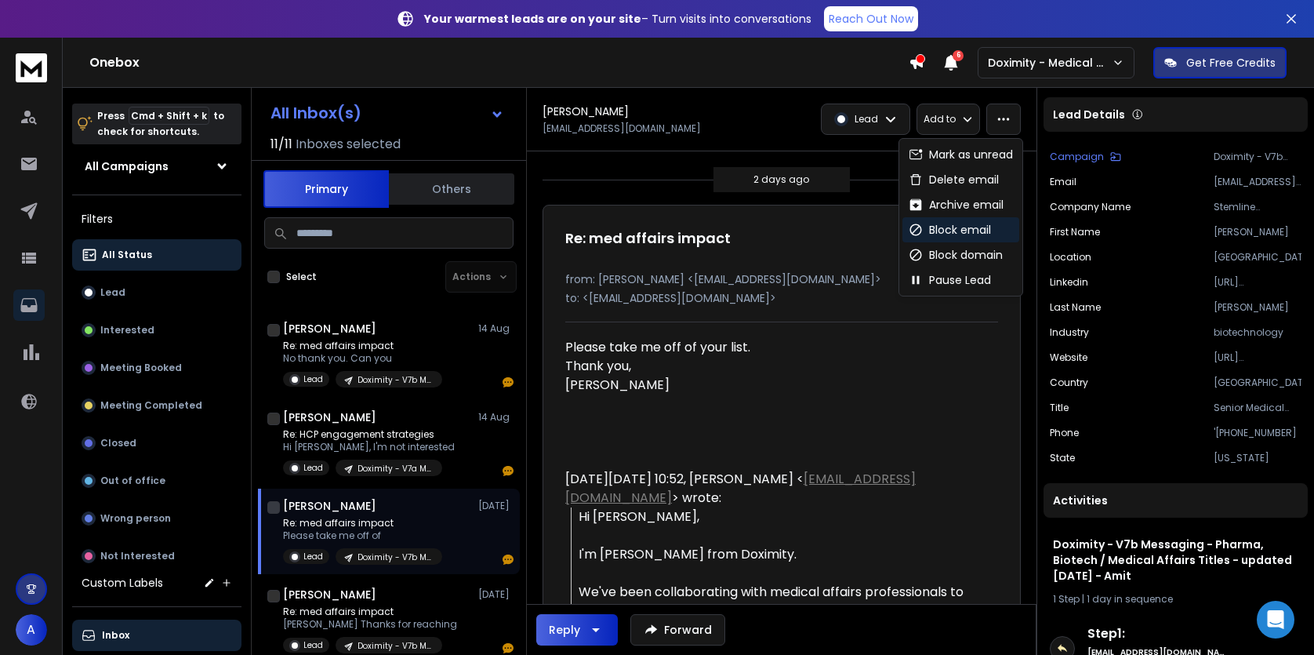
click at [974, 231] on div "Block email" at bounding box center [950, 230] width 82 height 16
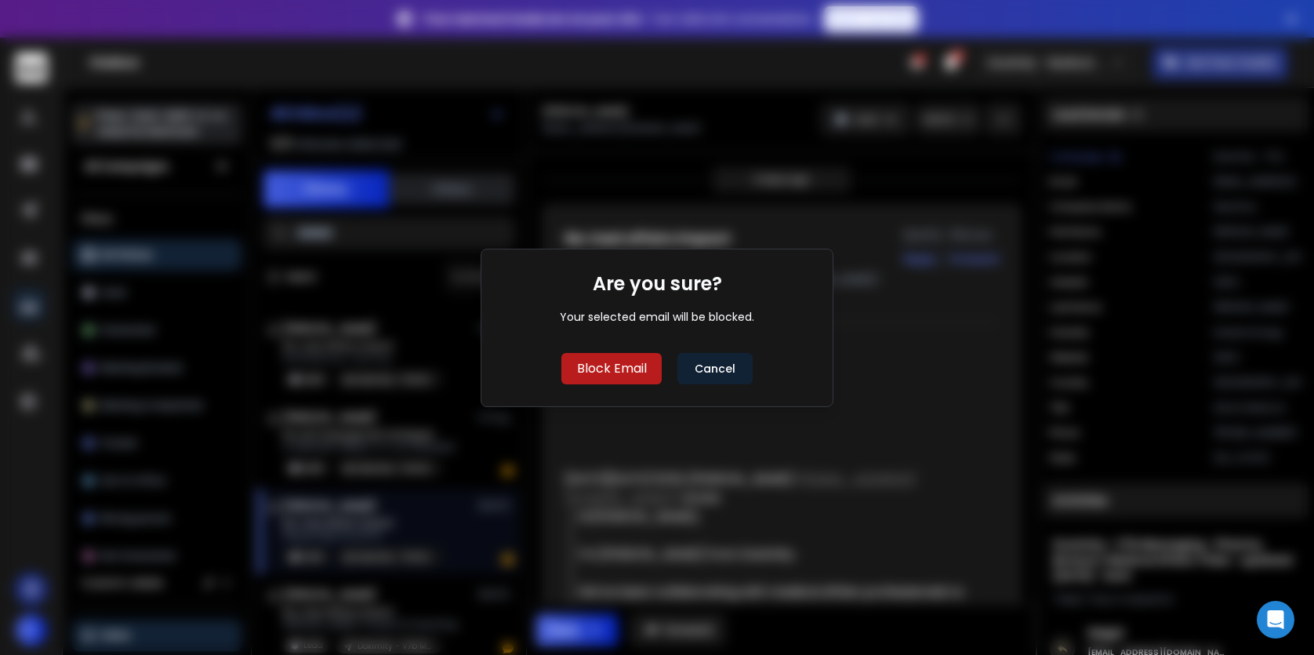
click at [592, 362] on button "Block Email" at bounding box center [611, 368] width 100 height 31
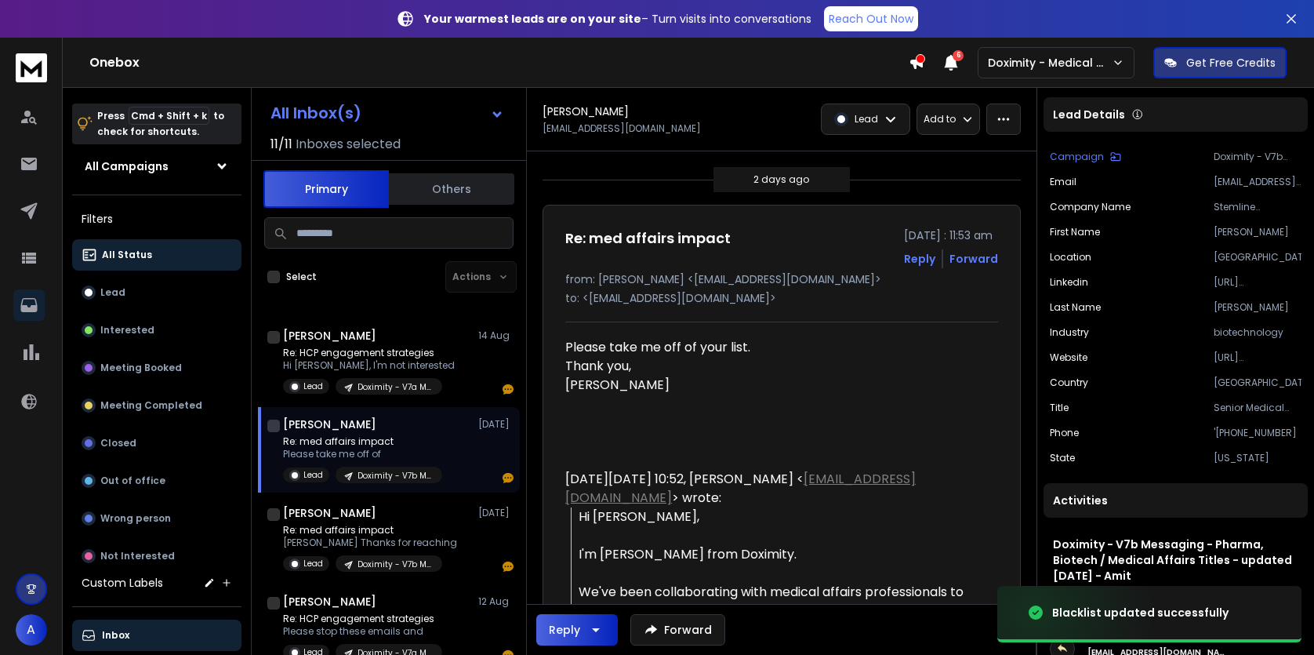
scroll to position [157, 0]
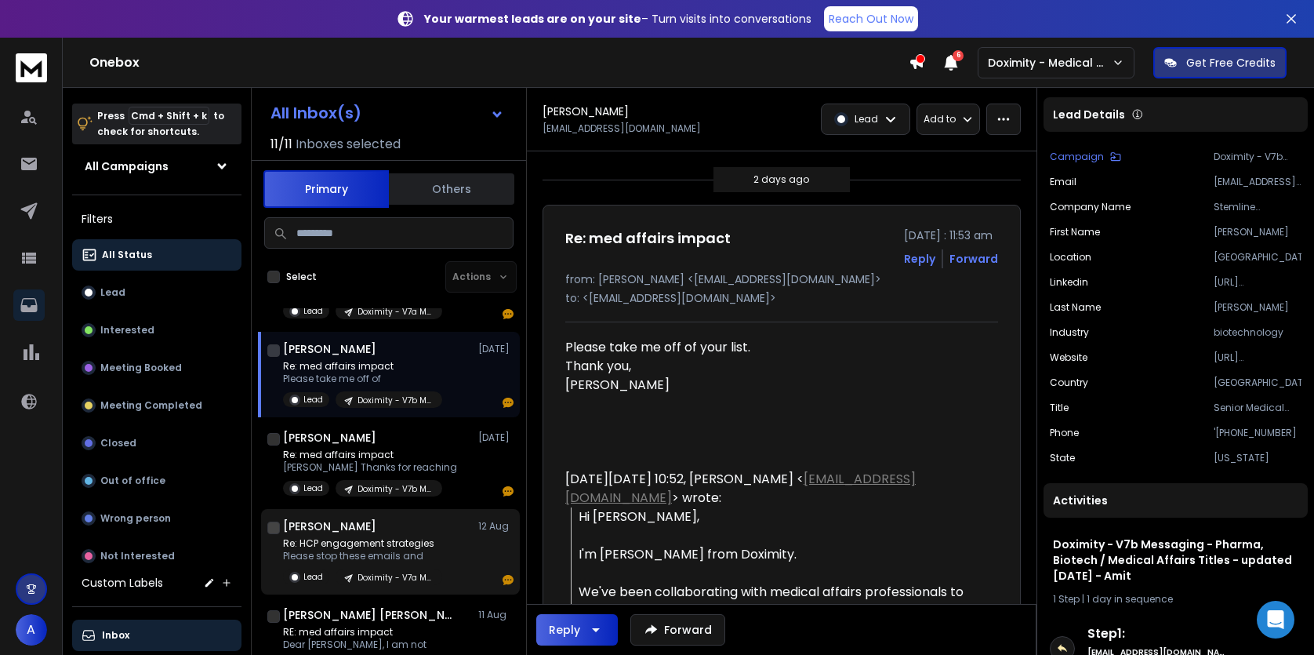
click at [363, 554] on p "Please stop these emails and" at bounding box center [362, 556] width 159 height 13
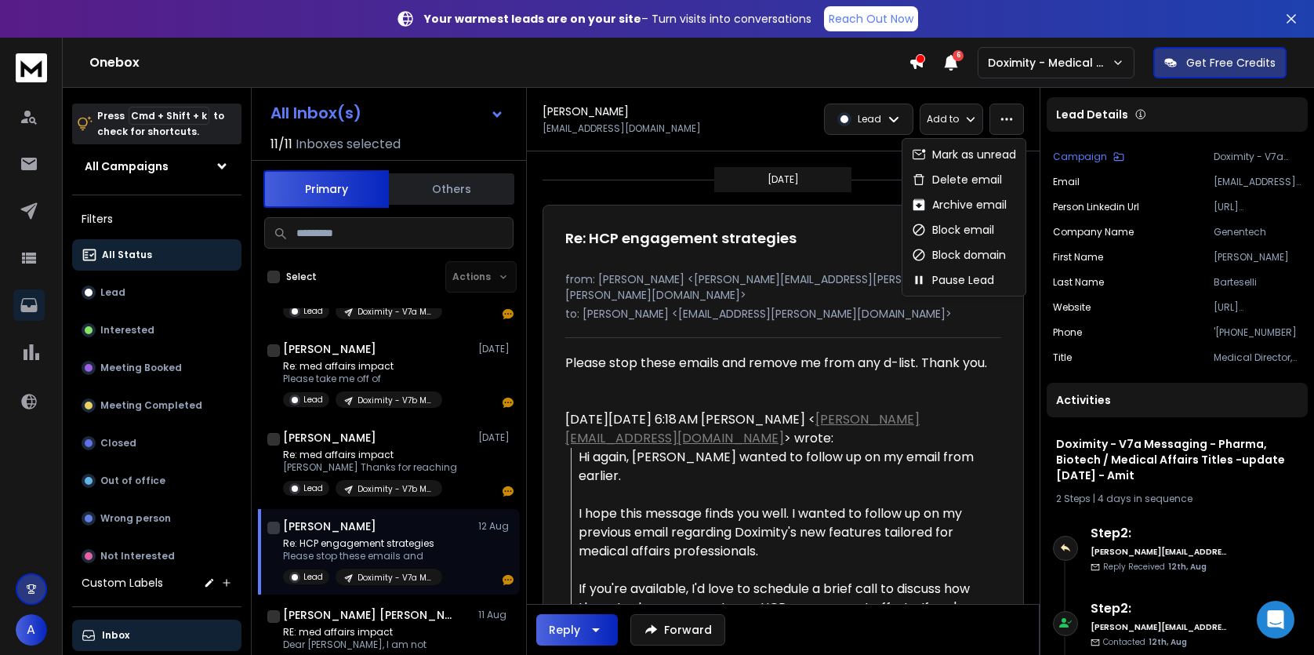
click at [1006, 125] on icon "button" at bounding box center [1007, 119] width 14 height 14
click at [982, 230] on div "Block email" at bounding box center [953, 230] width 82 height 16
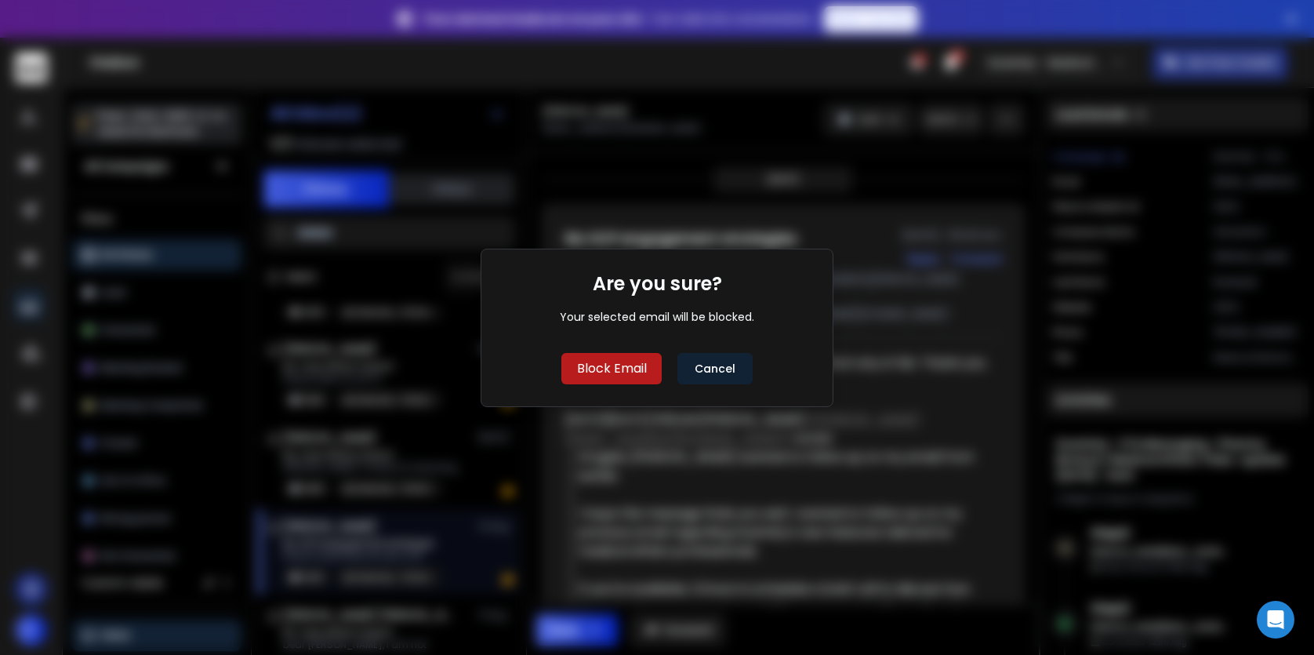
click at [591, 368] on button "Block Email" at bounding box center [611, 368] width 100 height 31
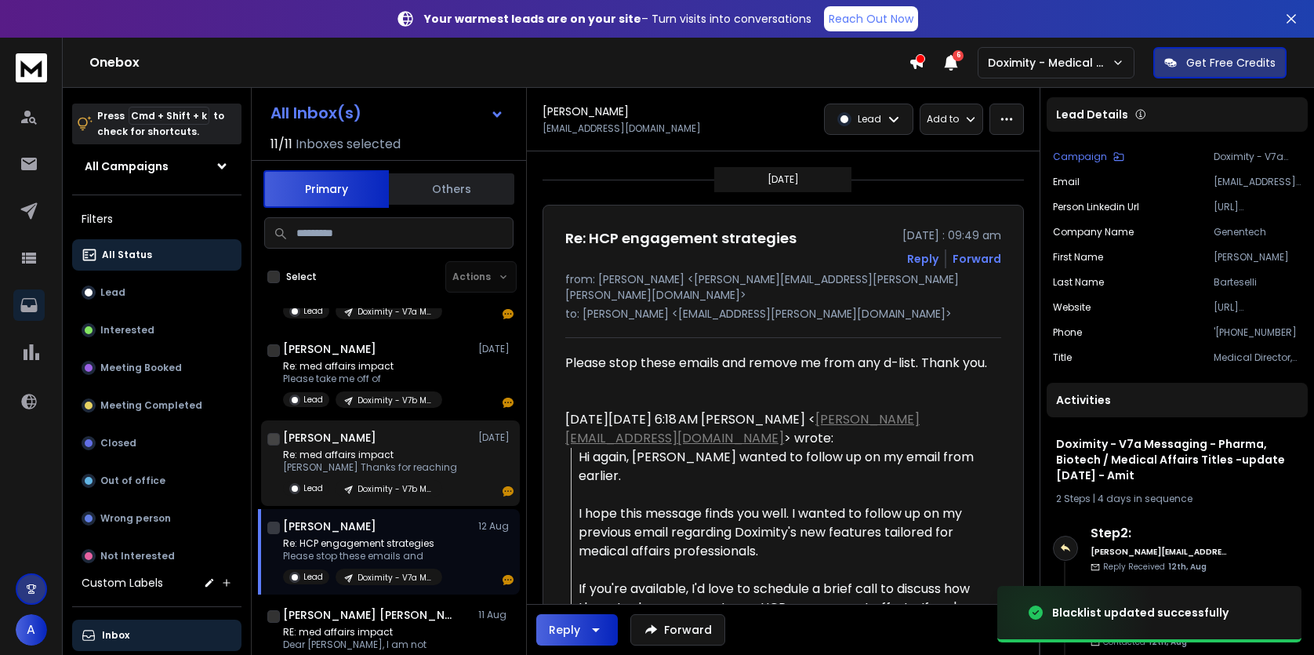
click at [369, 457] on p "Re: med affairs impact" at bounding box center [370, 454] width 174 height 13
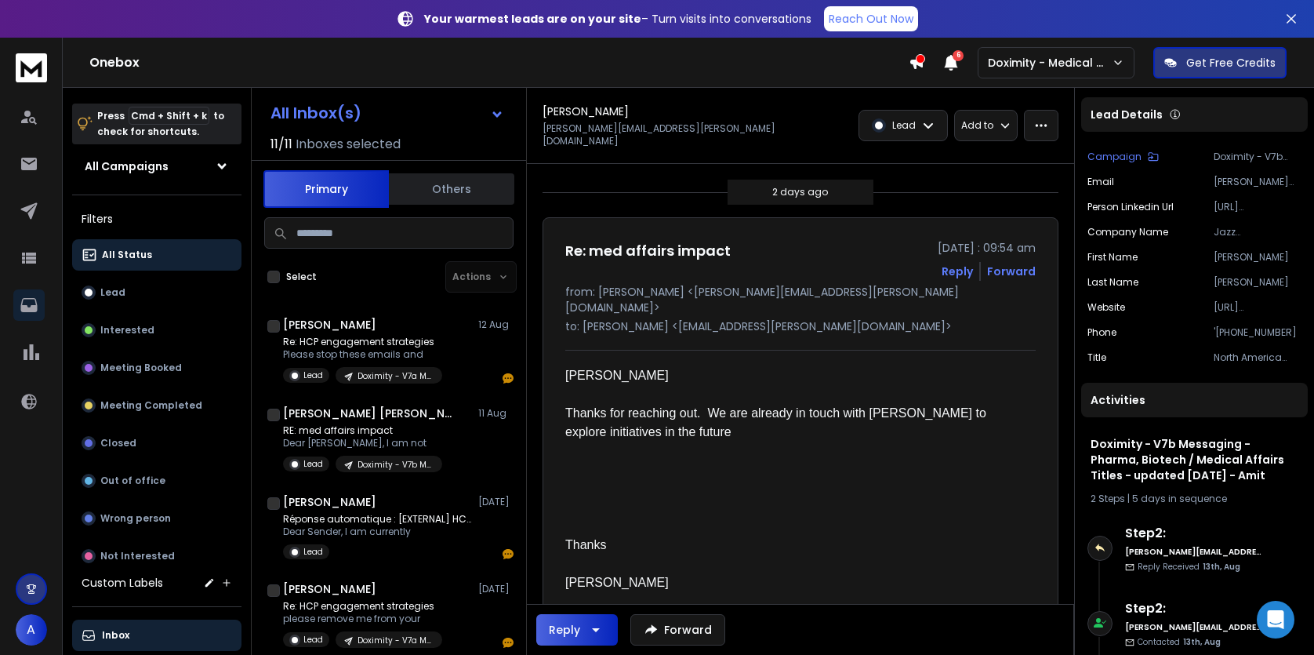
scroll to position [373, 0]
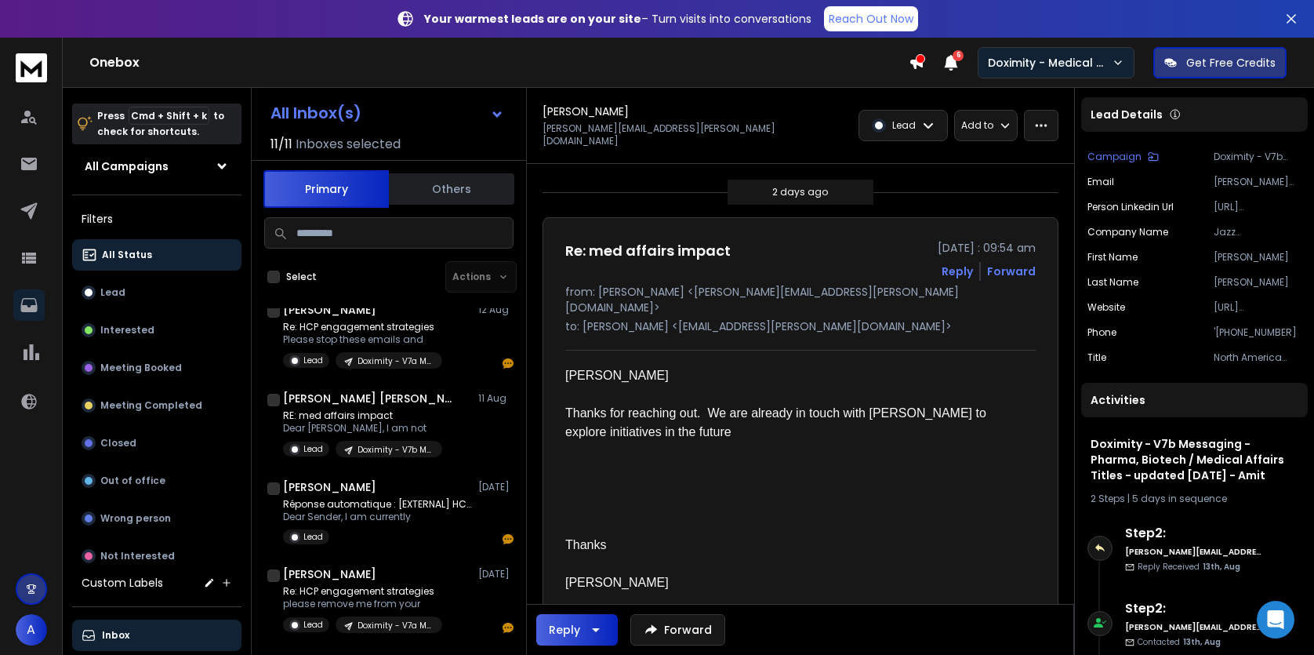
click at [1051, 64] on p "Doximity - Medical Affairs" at bounding box center [1050, 63] width 124 height 16
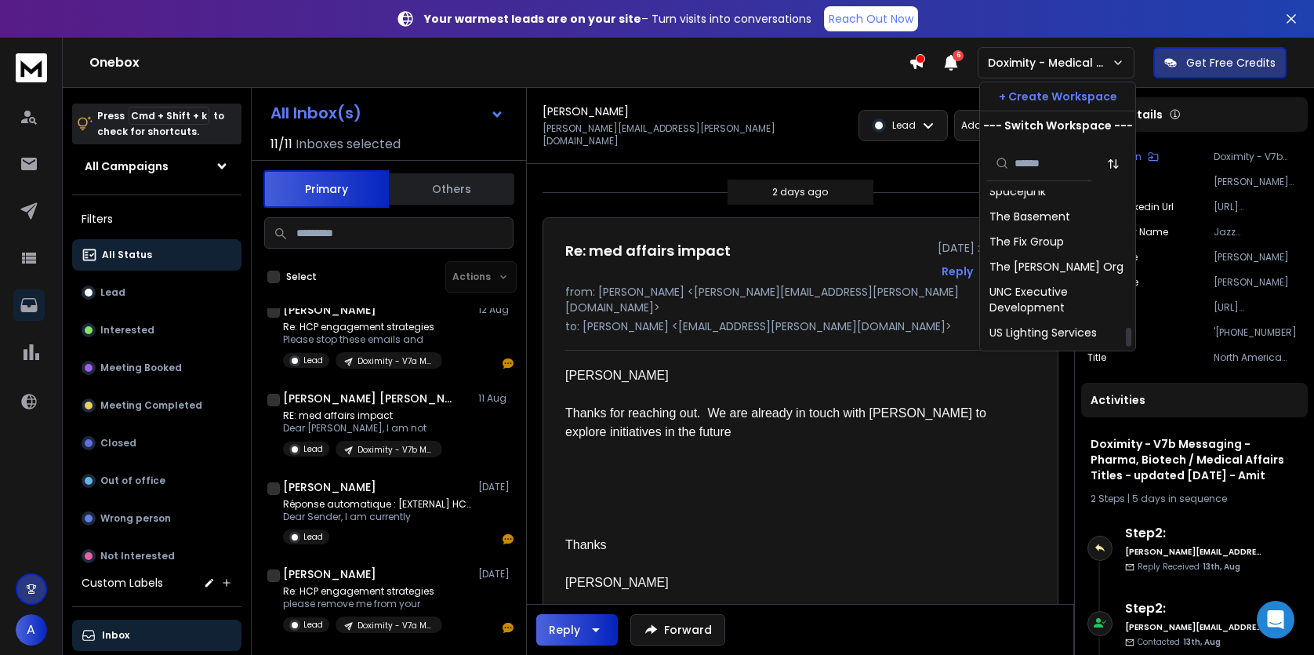
scroll to position [1135, 0]
drag, startPoint x: 1131, startPoint y: 201, endPoint x: 1132, endPoint y: 355, distance: 154.5
click at [1131, 347] on div at bounding box center [1128, 337] width 5 height 19
click at [1064, 318] on div "US Lighting Services" at bounding box center [1042, 326] width 107 height 16
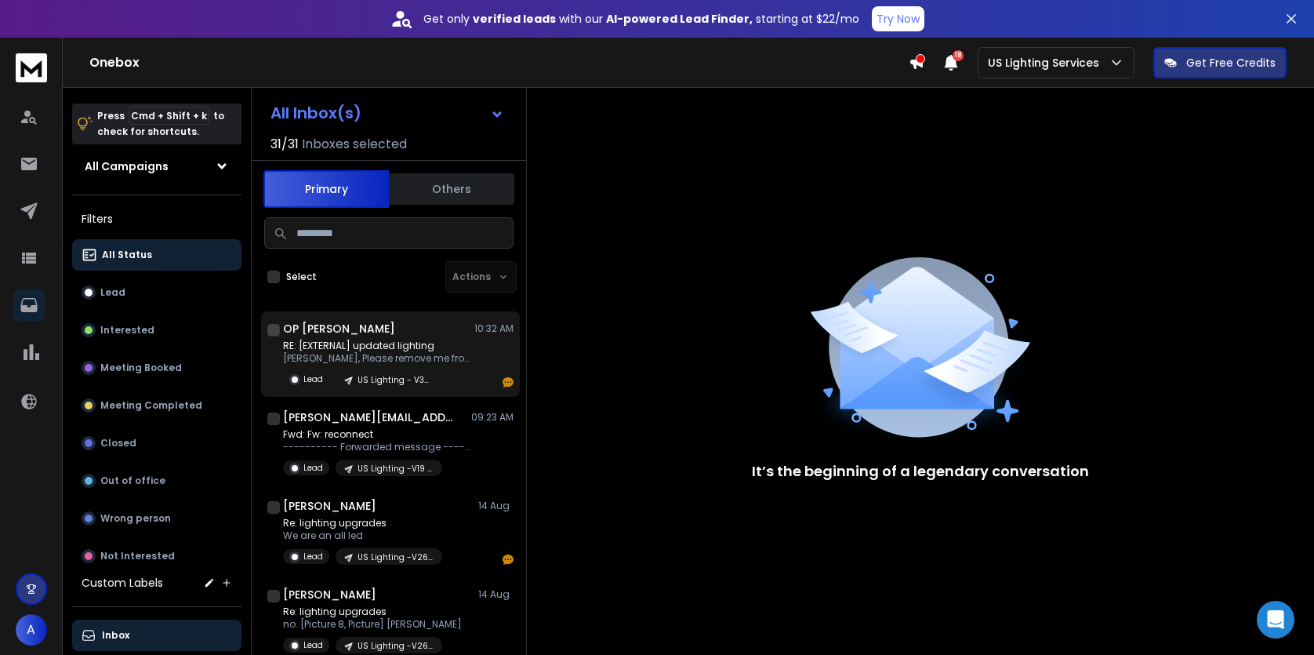
click at [358, 321] on div "OP [PERSON_NAME] 10:32 AM" at bounding box center [398, 329] width 230 height 16
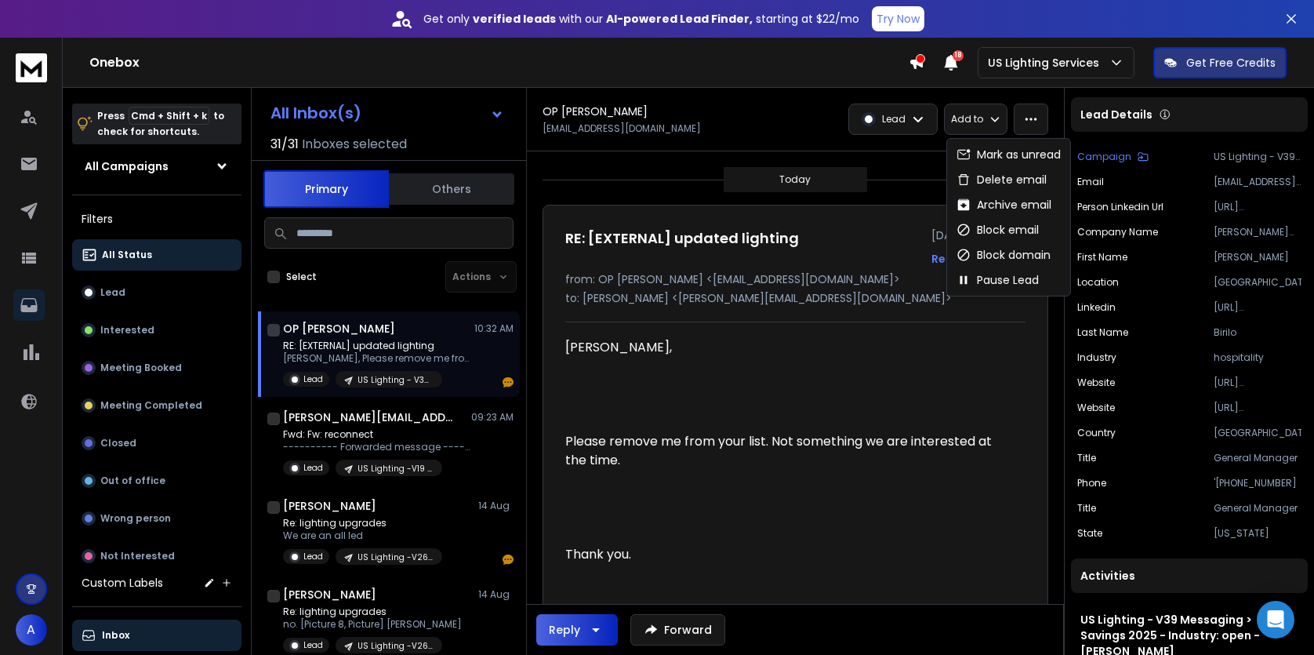
click at [1037, 119] on icon "button" at bounding box center [1031, 119] width 12 height 2
click at [1015, 231] on div "Block email" at bounding box center [997, 230] width 82 height 16
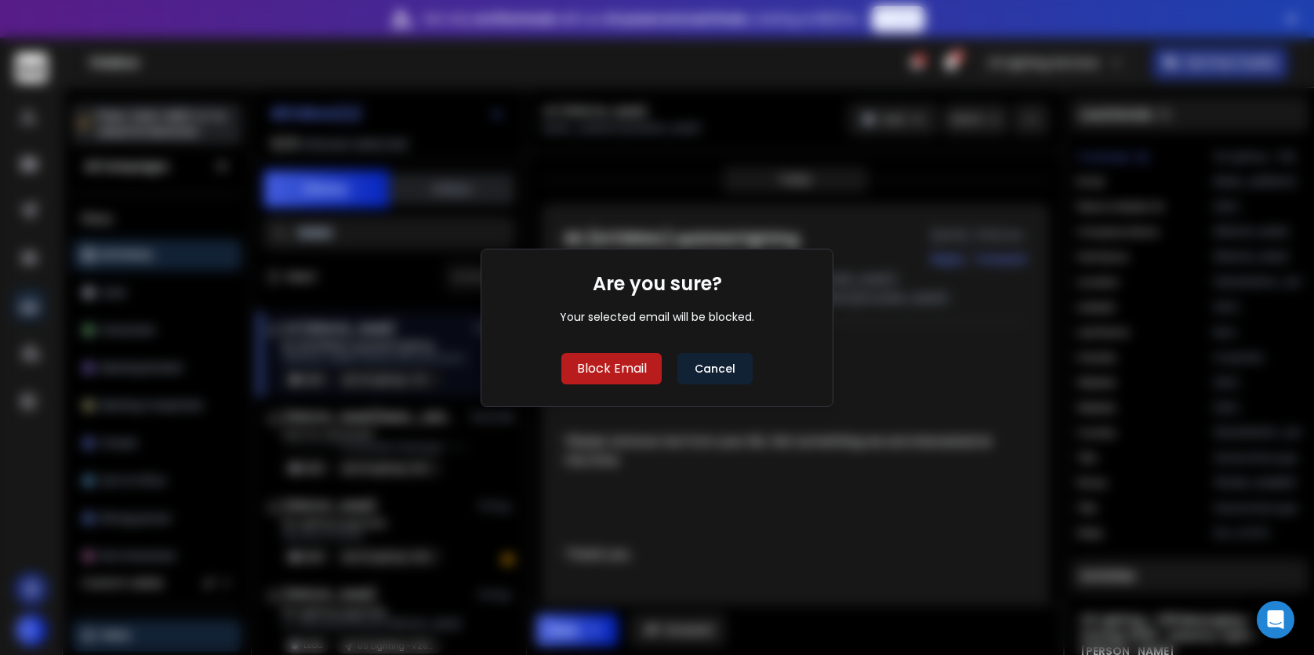
click at [631, 372] on button "Block Email" at bounding box center [611, 368] width 100 height 31
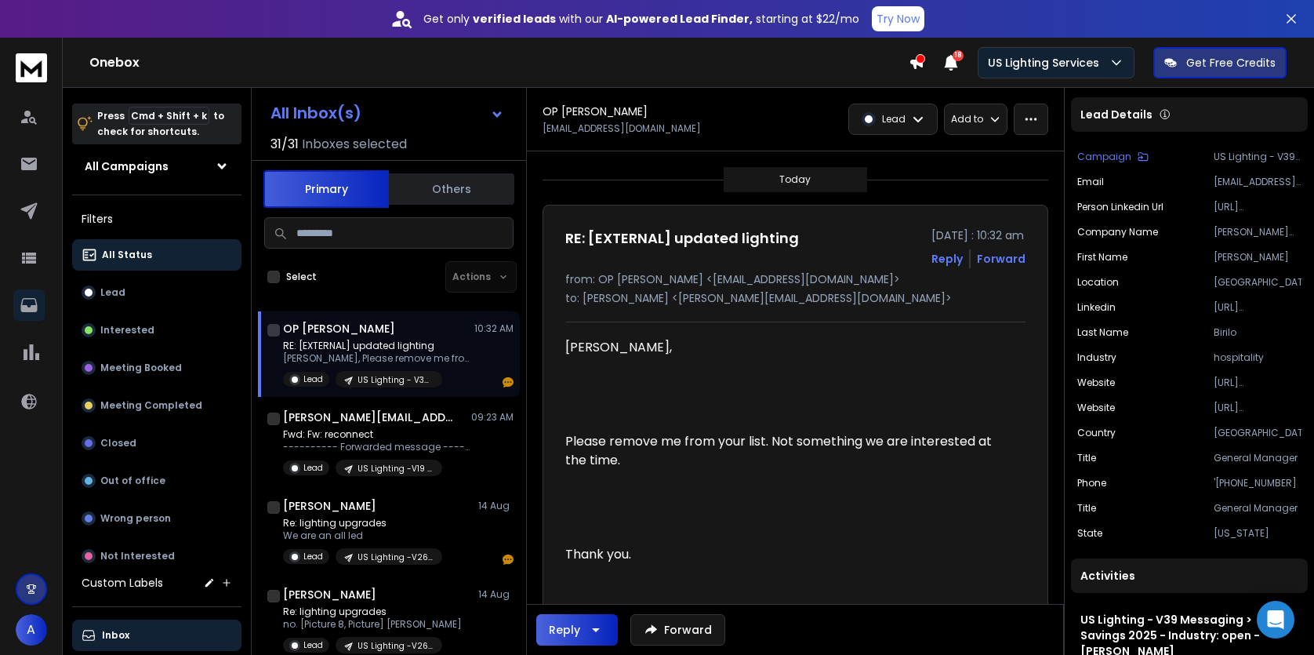
click at [1064, 60] on p "US Lighting Services" at bounding box center [1047, 63] width 118 height 16
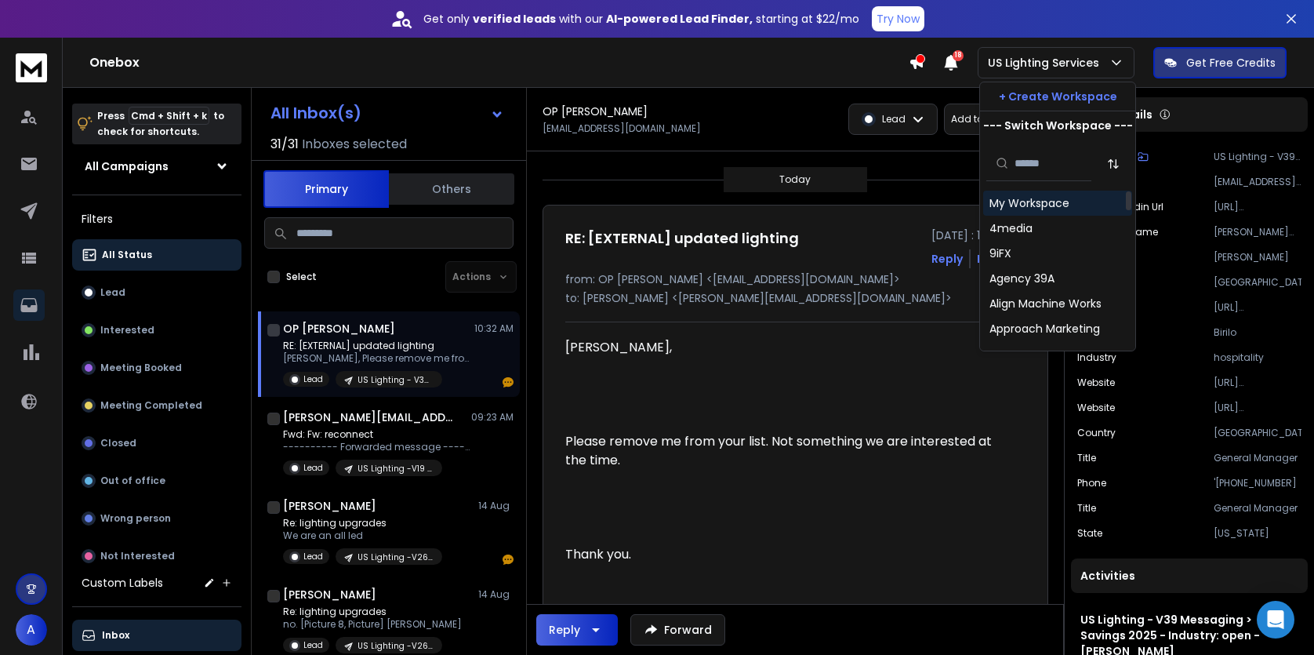
click at [1033, 204] on div "My Workspace" at bounding box center [1029, 203] width 80 height 16
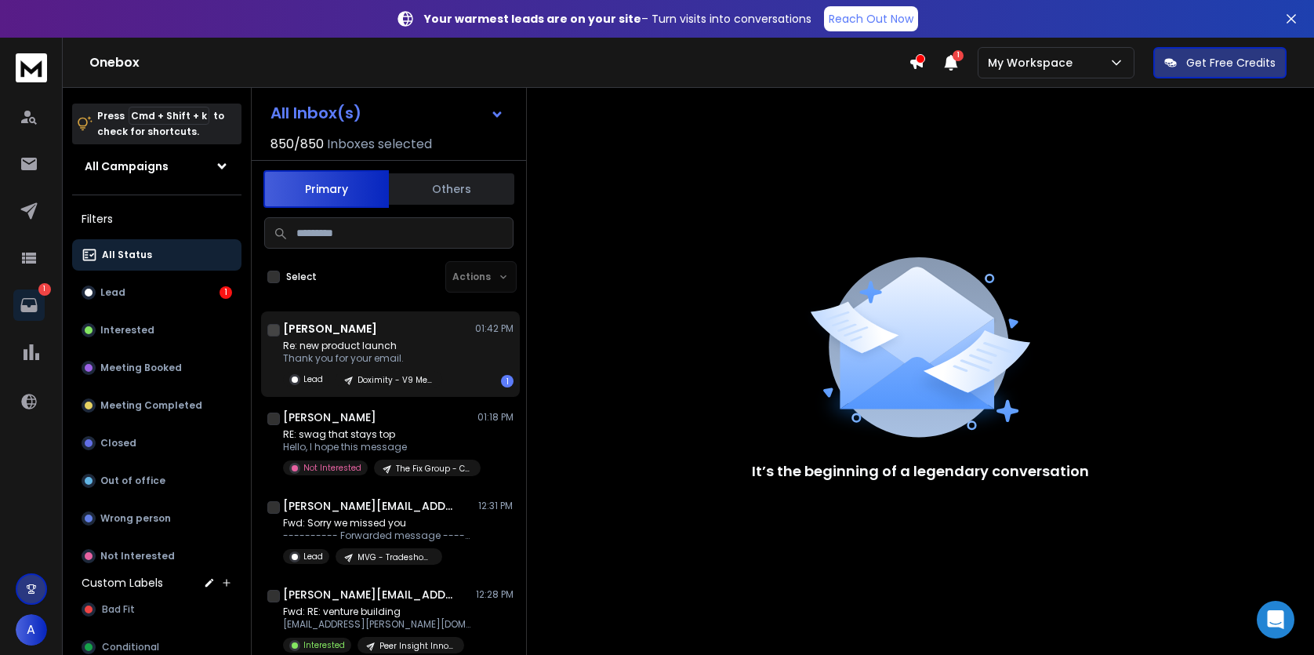
click at [427, 352] on p "Thank you for your email." at bounding box center [362, 358] width 159 height 13
